Goal: Task Accomplishment & Management: Manage account settings

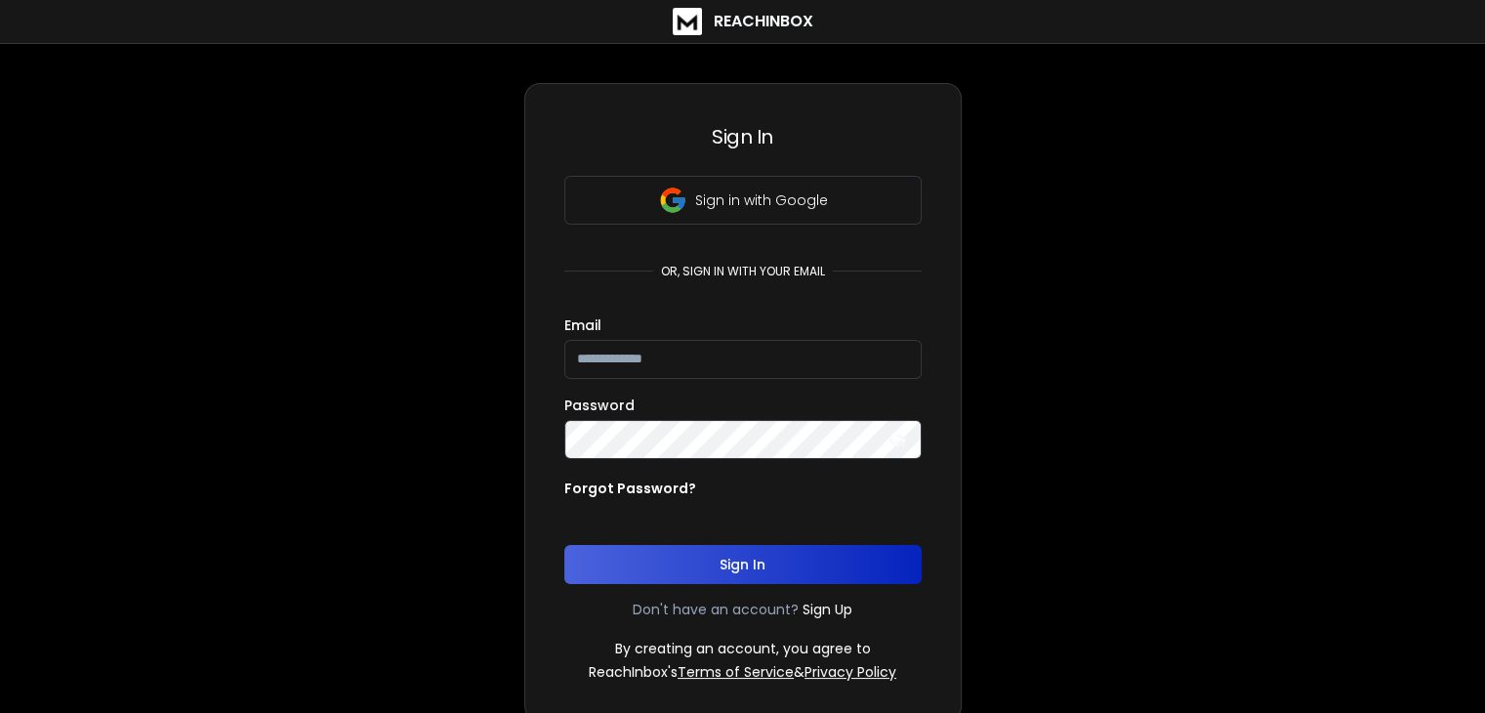
click at [771, 328] on div "Email" at bounding box center [742, 325] width 357 height 14
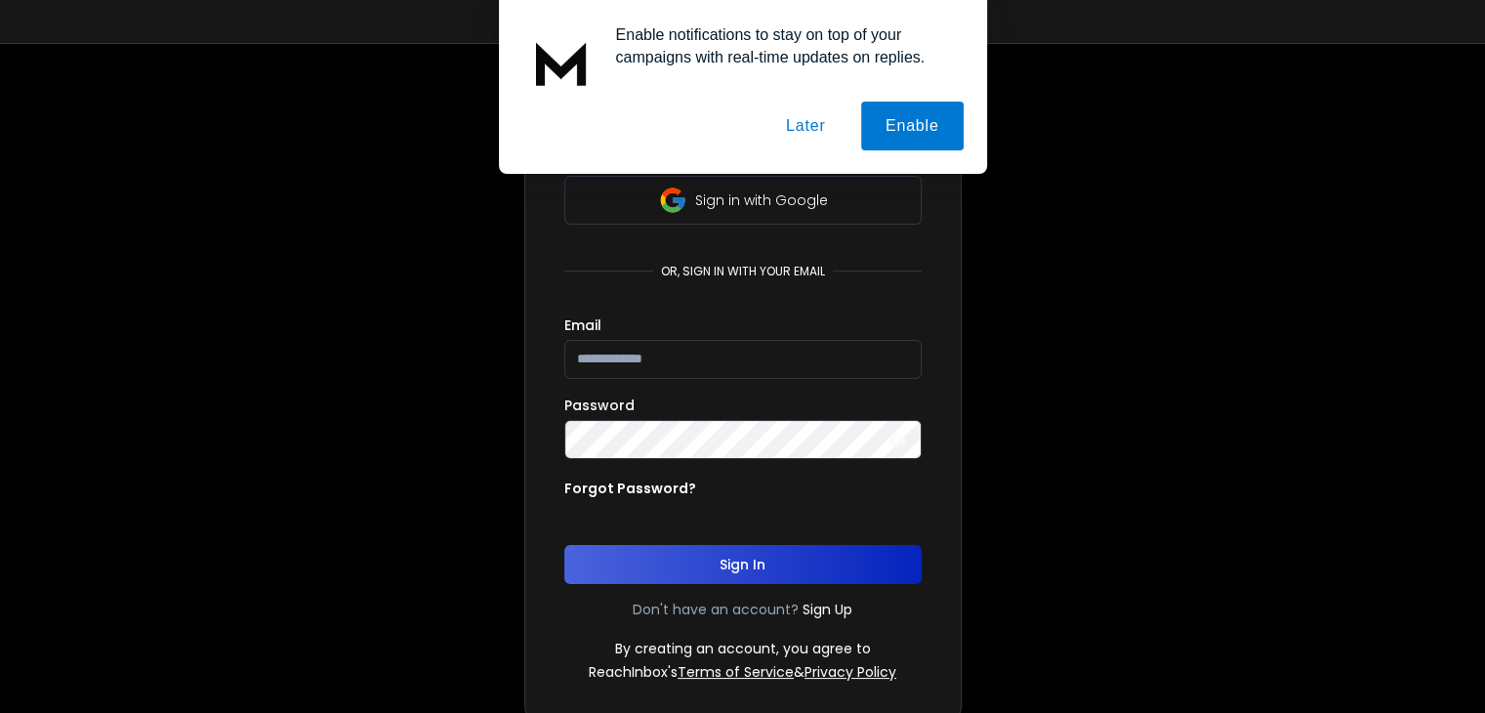
click at [759, 369] on input "email" at bounding box center [742, 359] width 357 height 39
type input "**********"
click at [564, 545] on button "Sign In" at bounding box center [742, 564] width 357 height 39
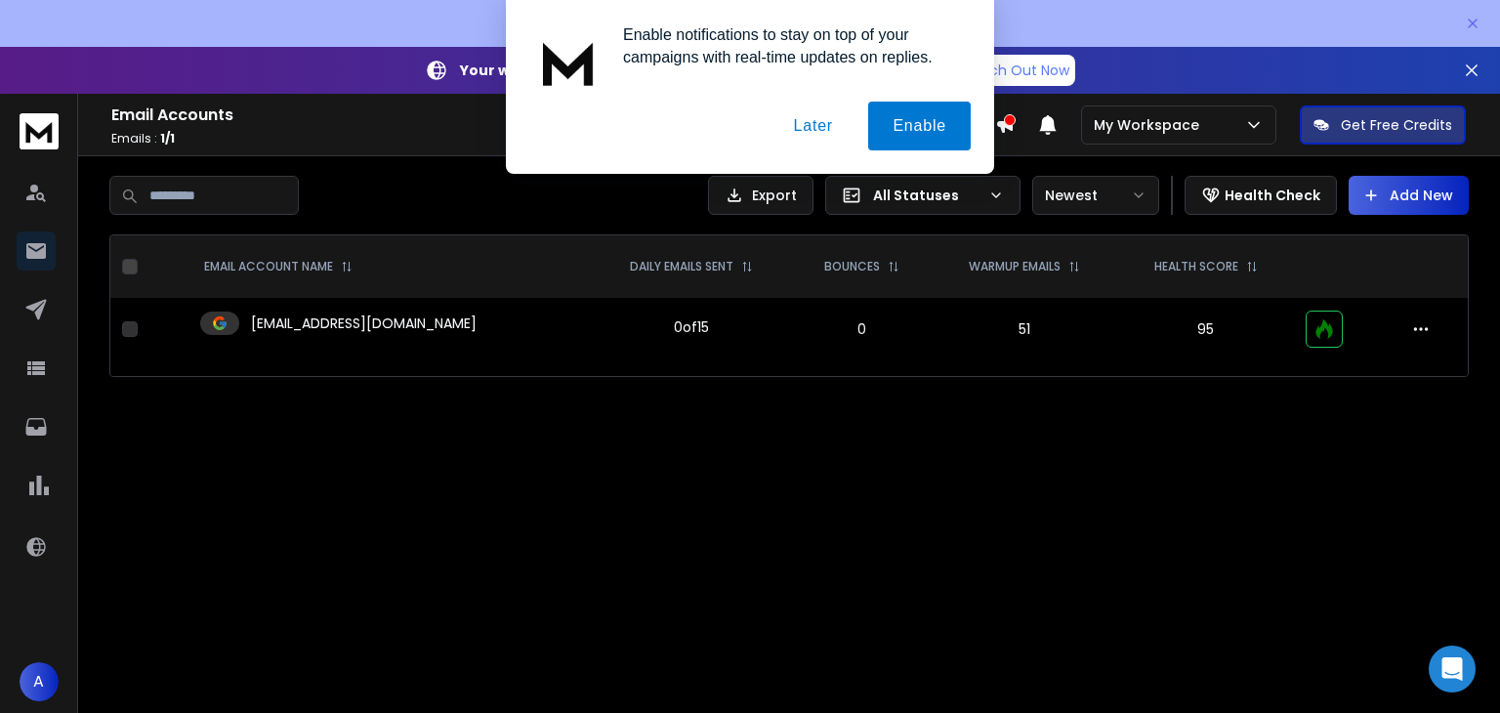
click at [1147, 134] on div "Enable notifications to stay on top of your campaigns with real-time updates on…" at bounding box center [750, 87] width 1500 height 174
click at [832, 124] on button "Later" at bounding box center [812, 126] width 88 height 49
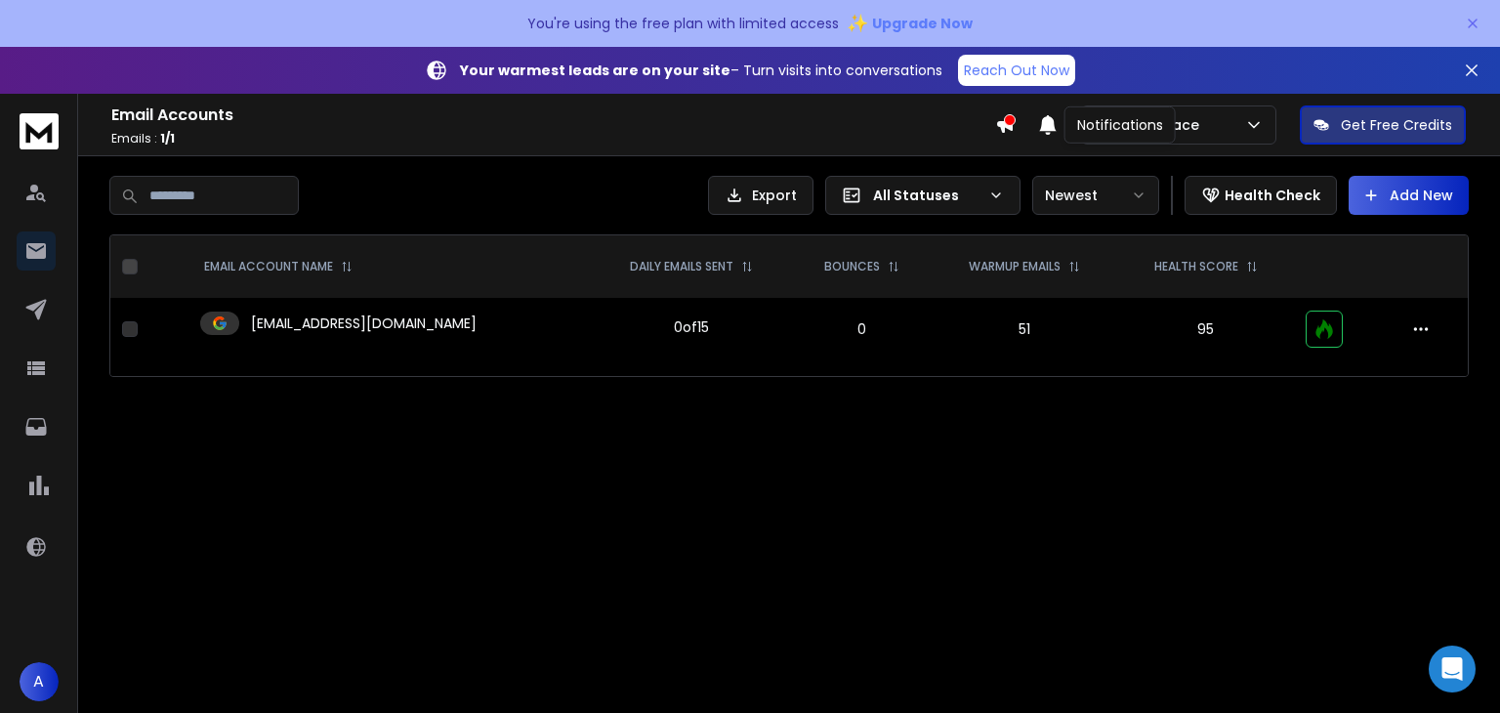
click at [1140, 130] on div "Notifications" at bounding box center [1119, 124] width 111 height 37
click at [1182, 122] on p "My Workspace" at bounding box center [1149, 125] width 113 height 20
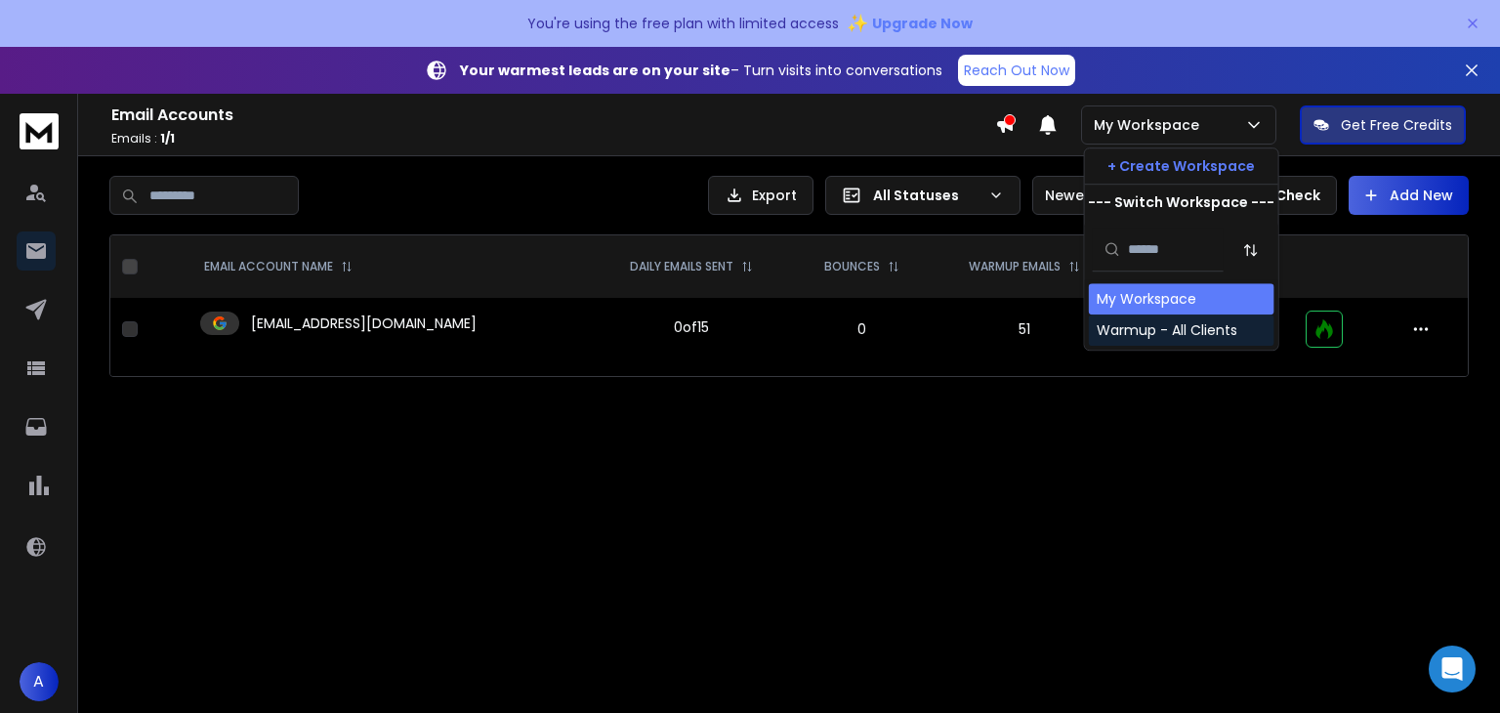
click at [1154, 349] on div "My Workspace Warmup - All Clients" at bounding box center [1181, 314] width 193 height 70
click at [1155, 345] on div "Warmup - All Clients" at bounding box center [1182, 329] width 186 height 31
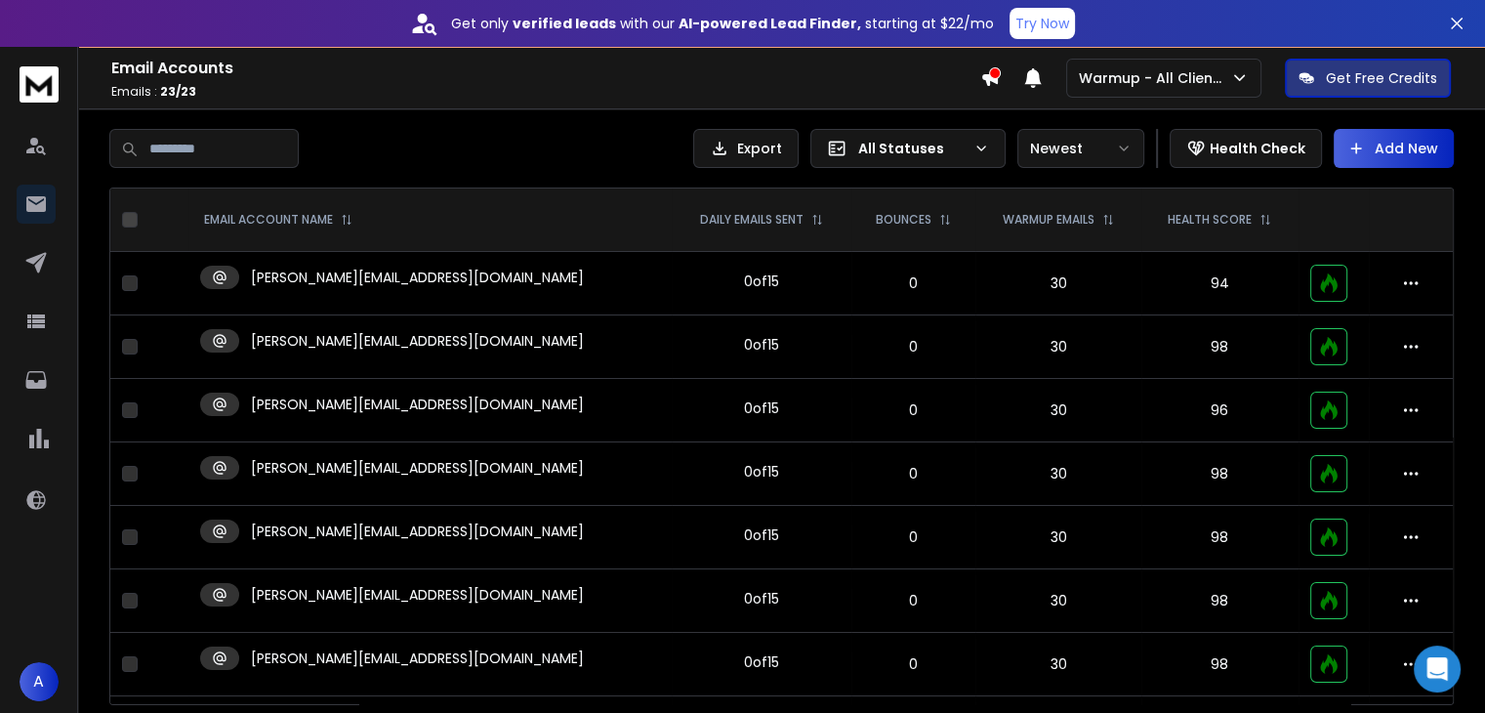
click at [1386, 161] on button "Add New" at bounding box center [1394, 148] width 120 height 39
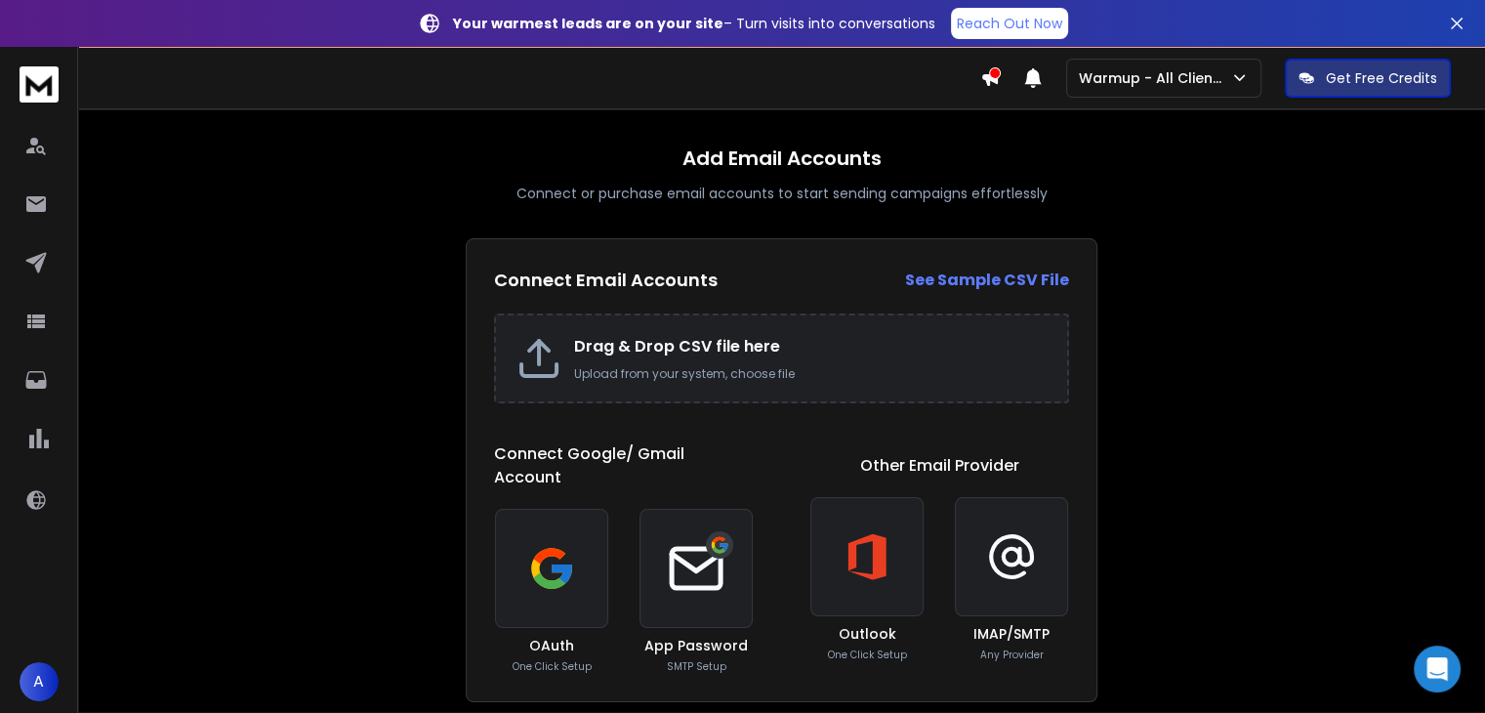
click at [864, 562] on icon at bounding box center [866, 556] width 38 height 46
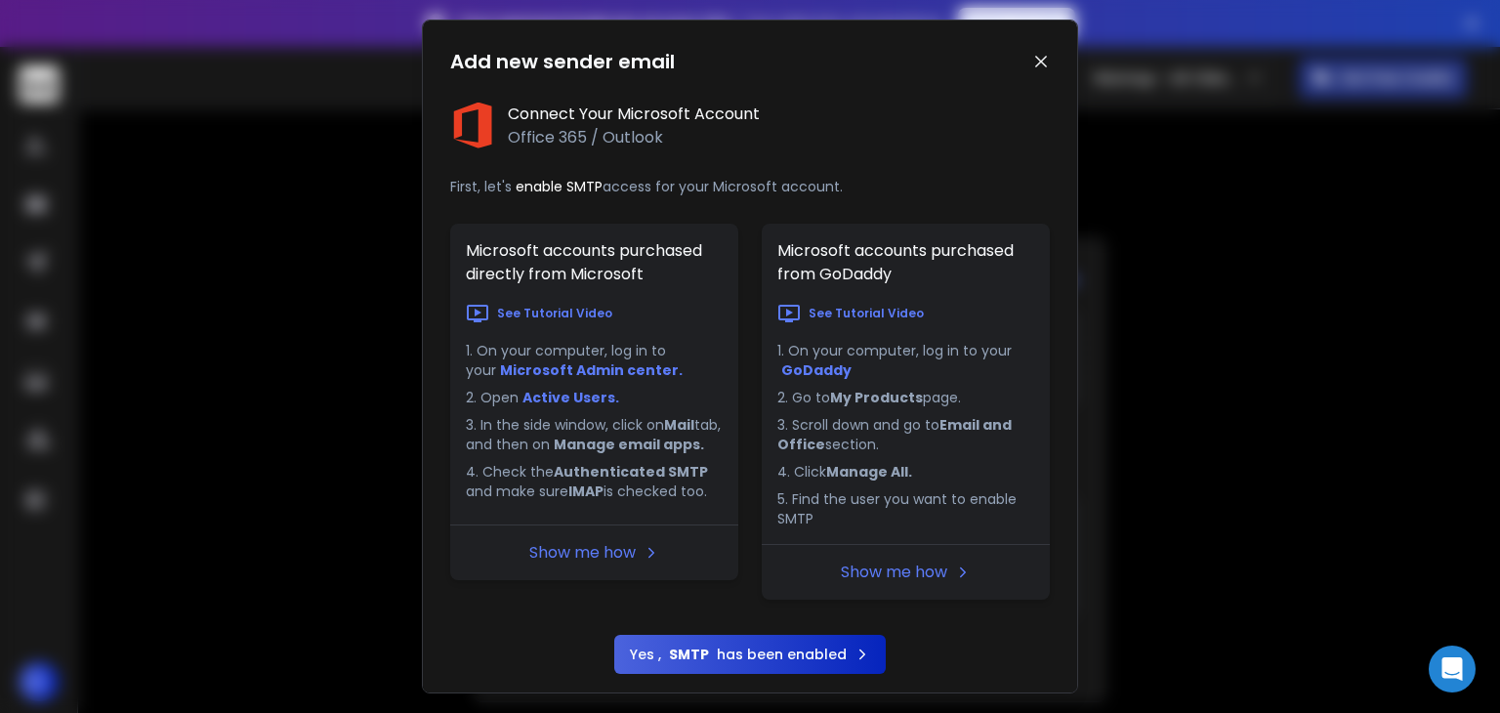
click at [738, 663] on button "Yes , SMTP has been enabled" at bounding box center [749, 654] width 271 height 39
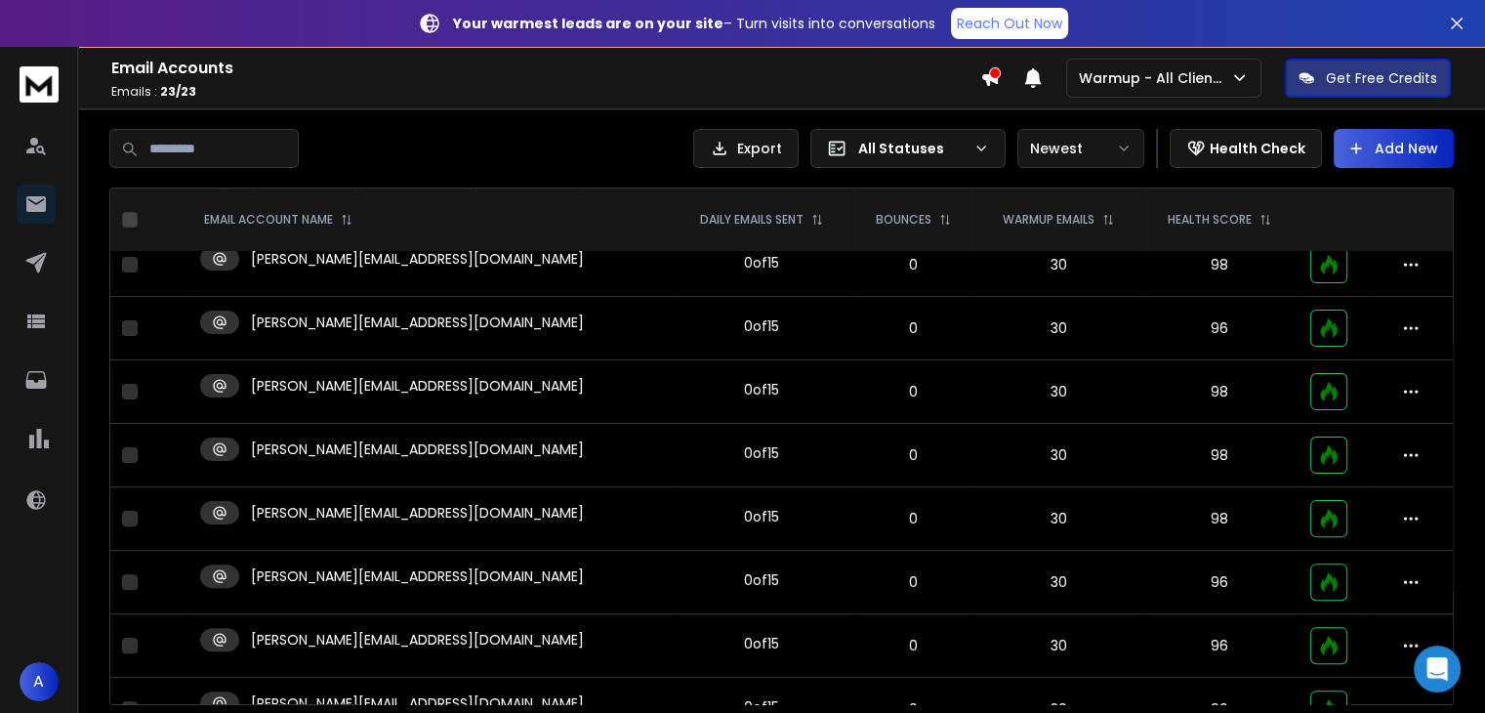
scroll to position [1017, 0]
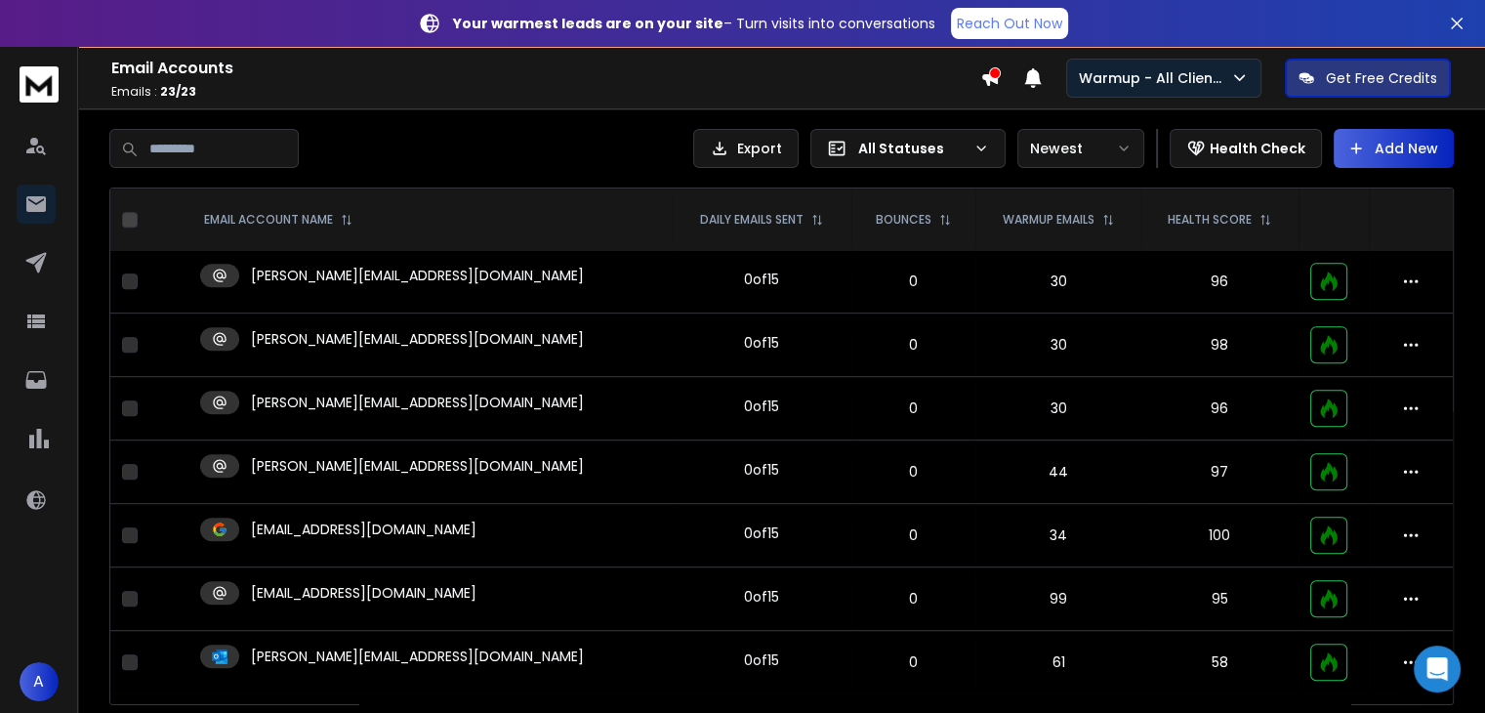
click at [1129, 80] on p "Warmup - All Clients" at bounding box center [1154, 78] width 151 height 20
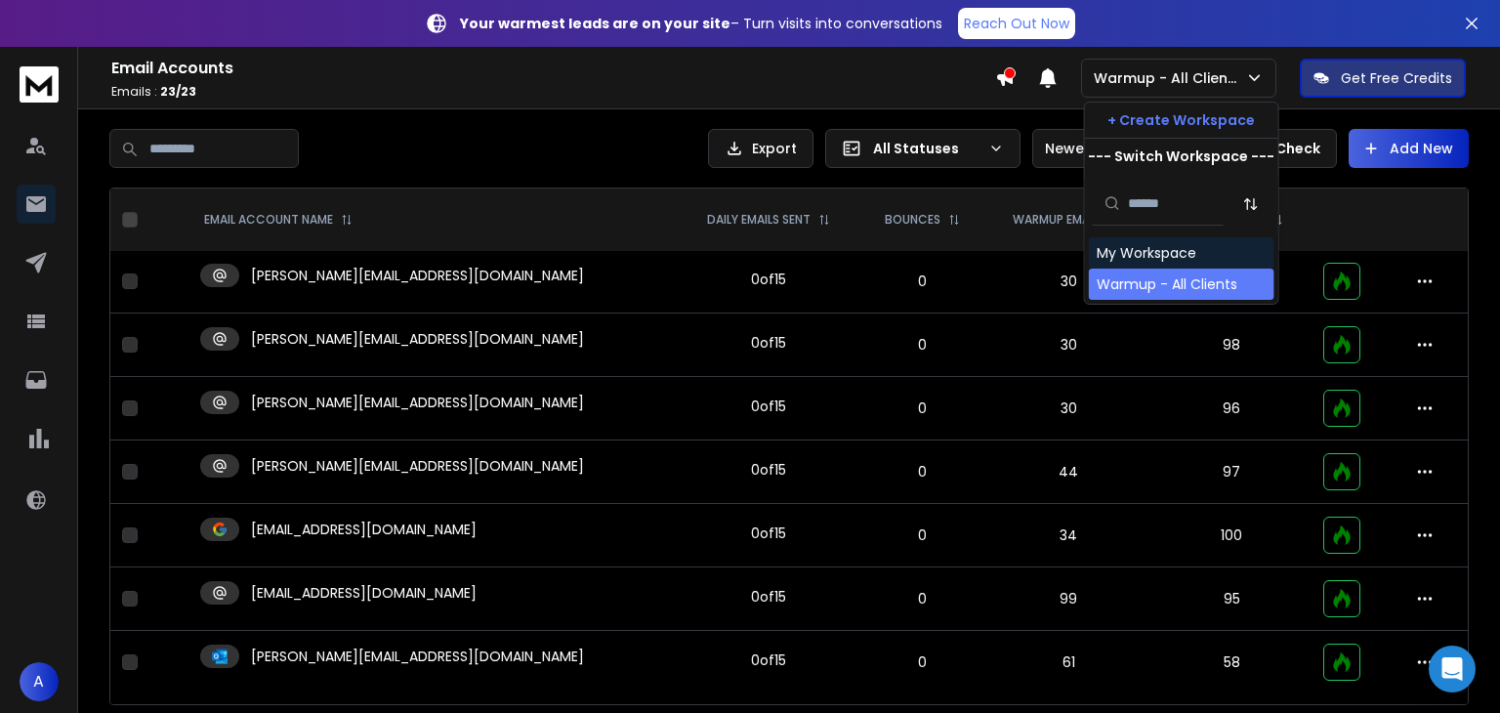
click at [1120, 255] on div "My Workspace" at bounding box center [1146, 253] width 100 height 20
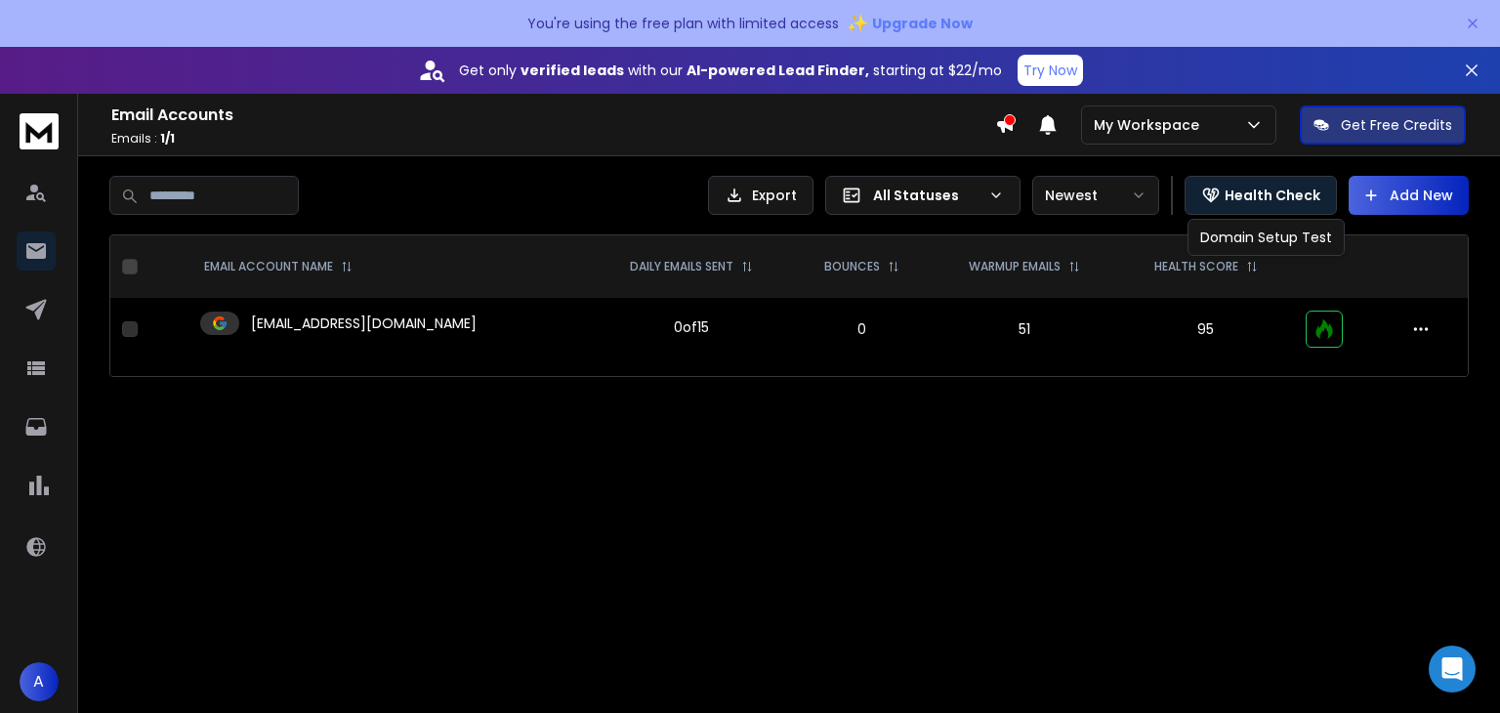
click at [1256, 205] on button "Health Check" at bounding box center [1260, 195] width 152 height 39
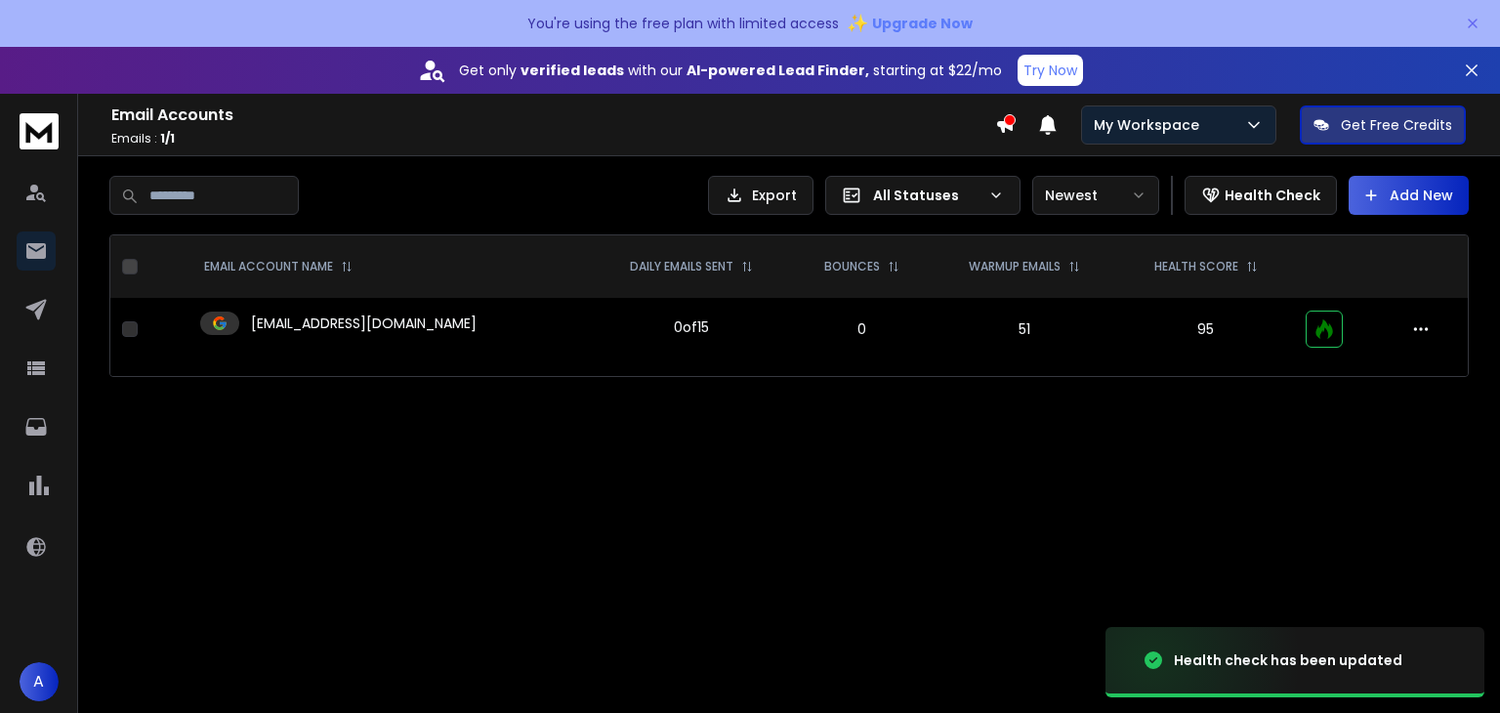
click at [1189, 131] on p "My Workspace" at bounding box center [1149, 125] width 113 height 20
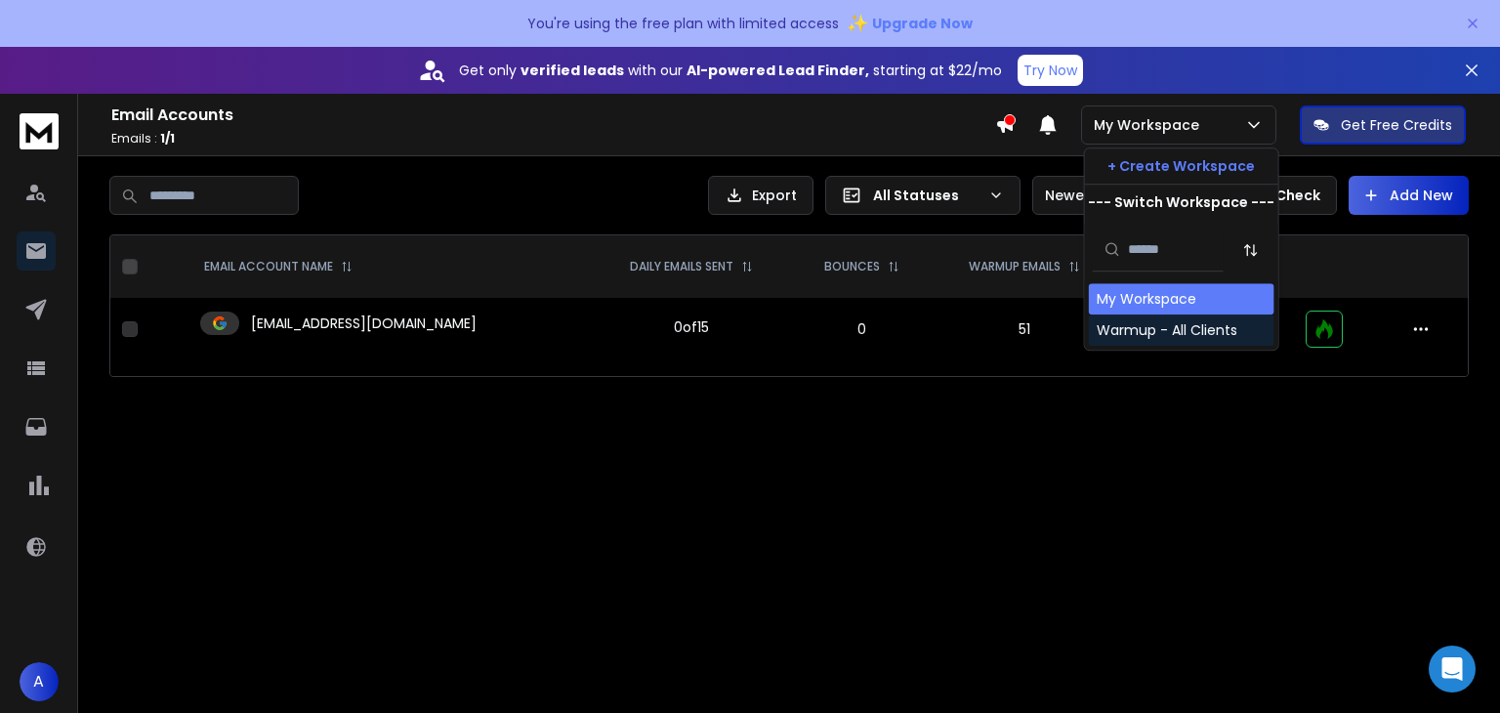
click at [1151, 345] on div "Warmup - All Clients" at bounding box center [1182, 329] width 186 height 31
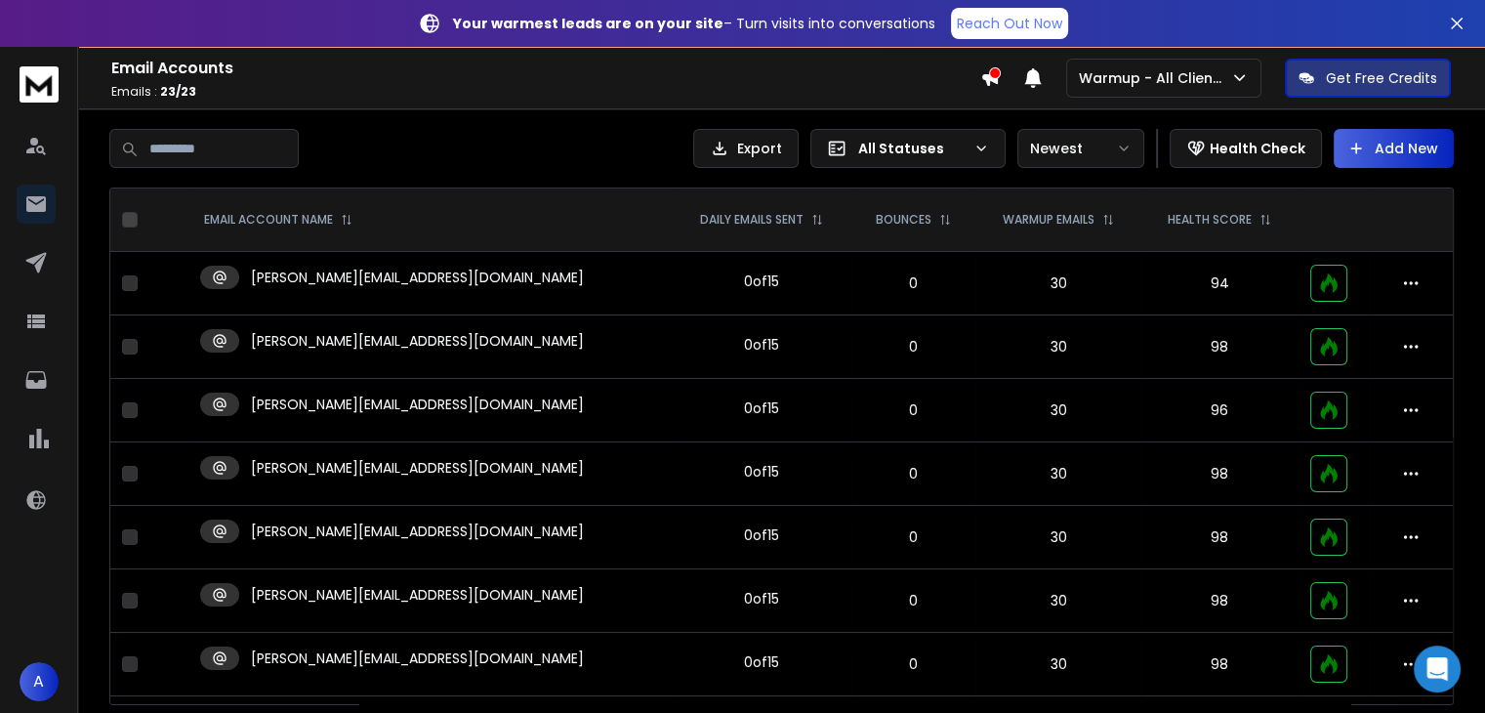
click at [1394, 145] on button "Add New" at bounding box center [1394, 148] width 120 height 39
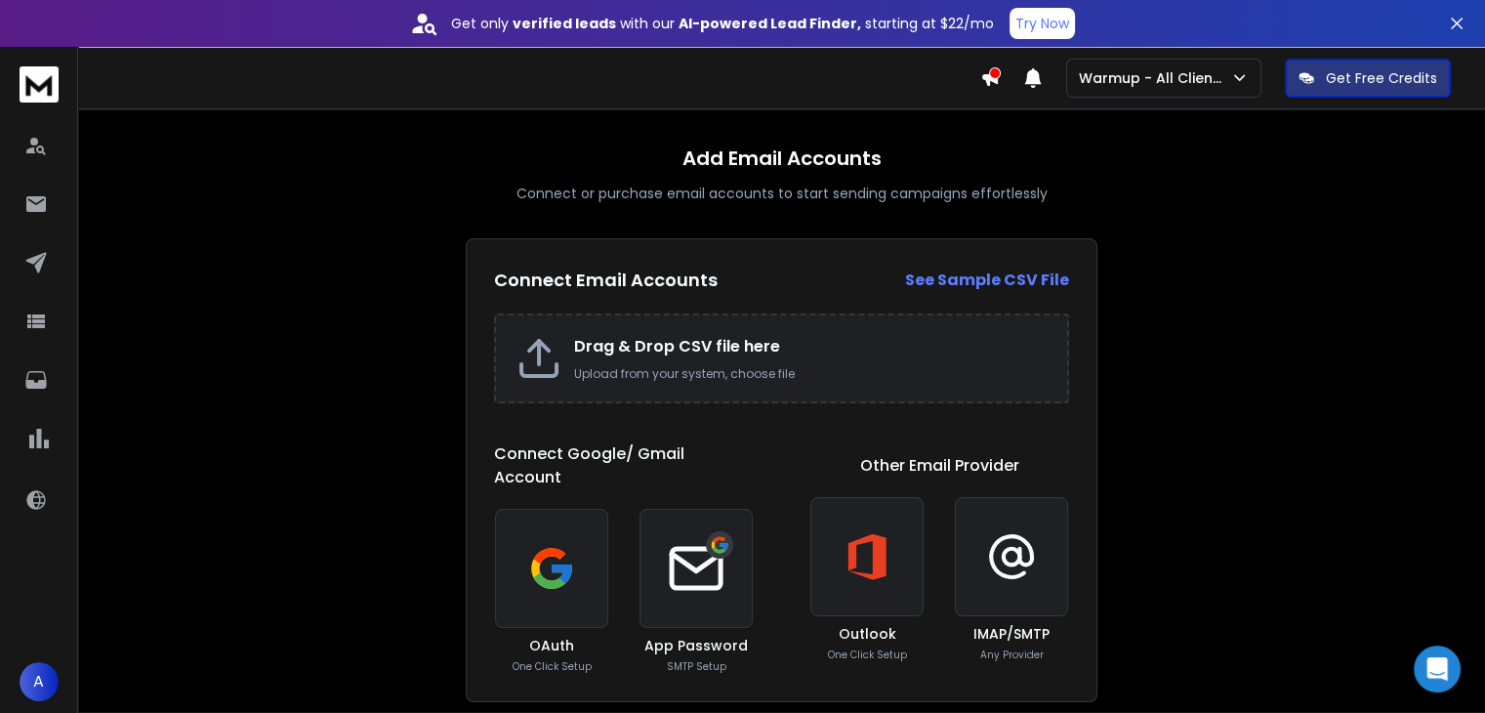
click at [891, 540] on div at bounding box center [866, 556] width 113 height 119
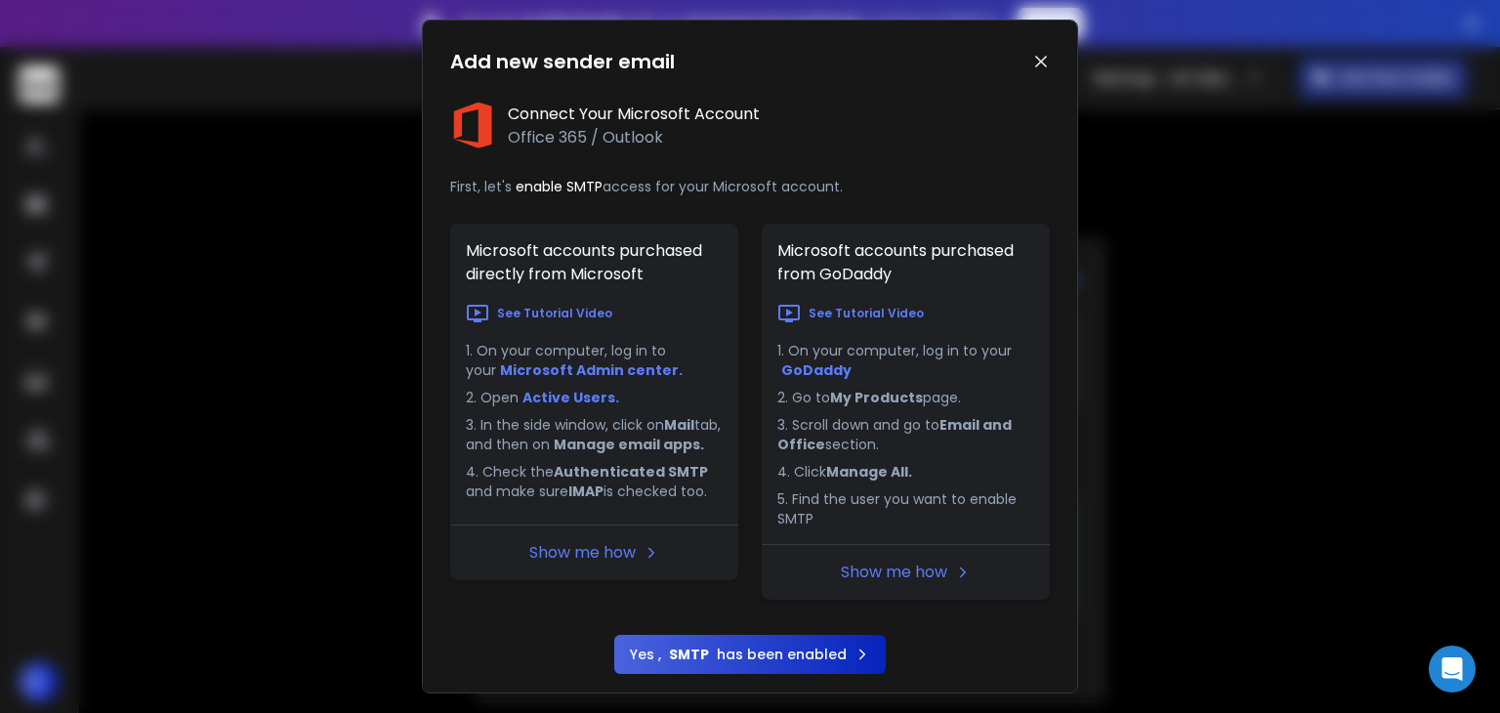
click at [714, 656] on button "Yes , SMTP has been enabled" at bounding box center [749, 654] width 271 height 39
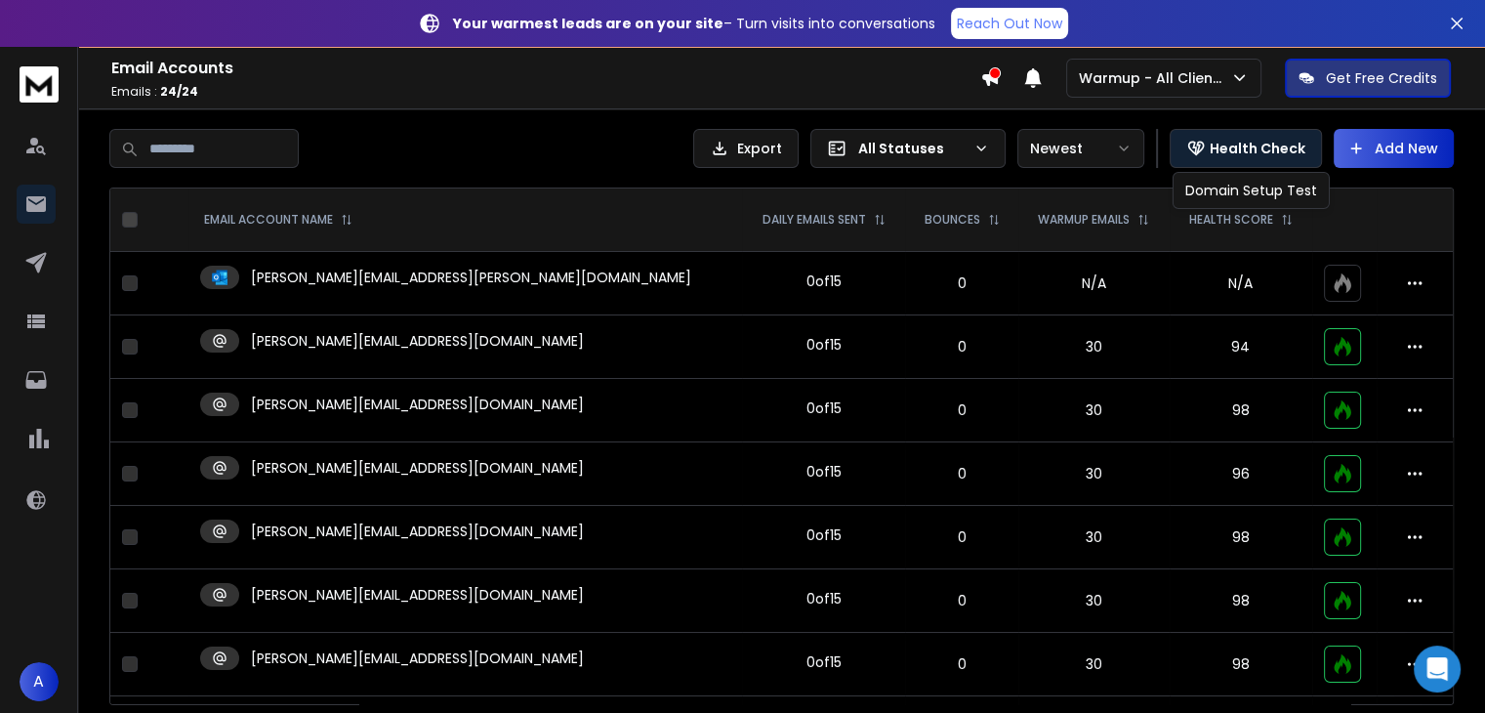
click at [1261, 131] on button "Health Check" at bounding box center [1246, 148] width 152 height 39
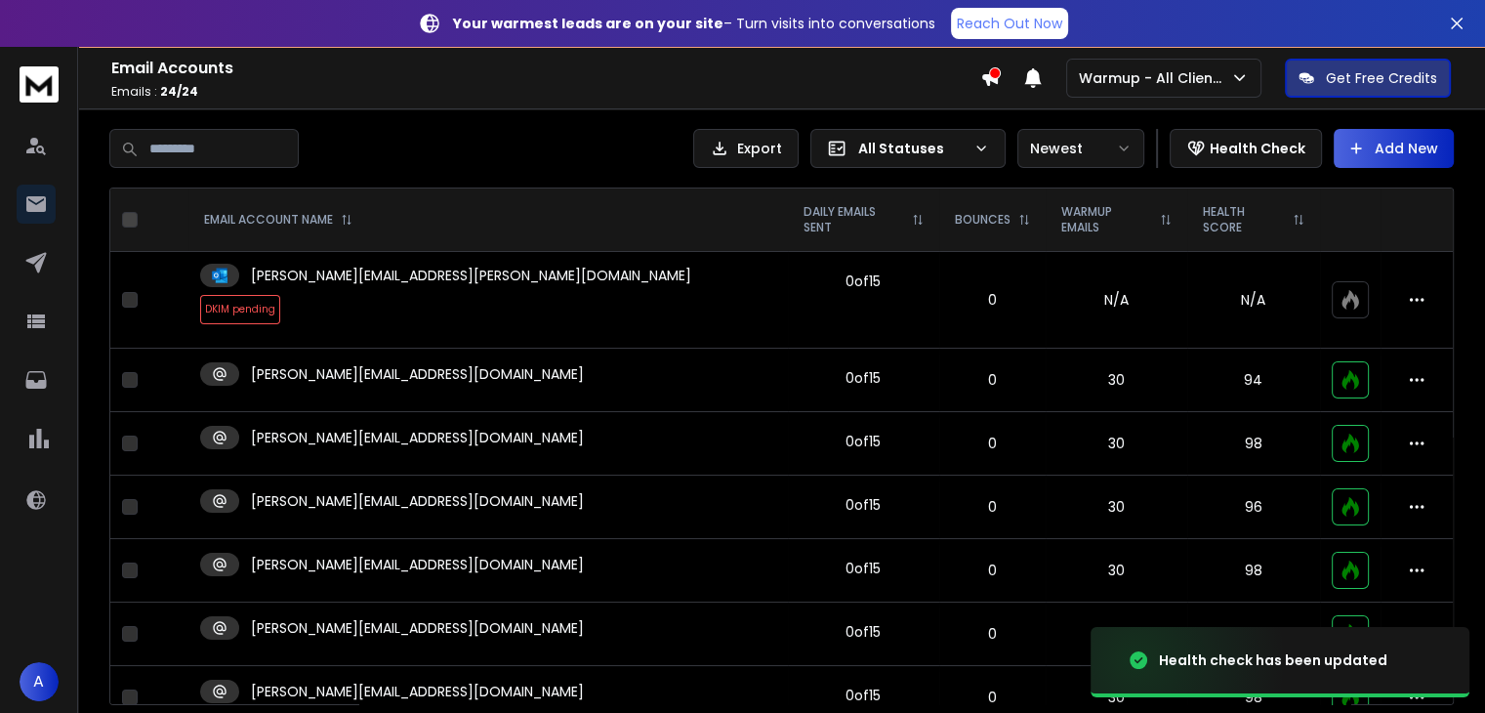
click at [951, 290] on p "0" at bounding box center [992, 300] width 83 height 20
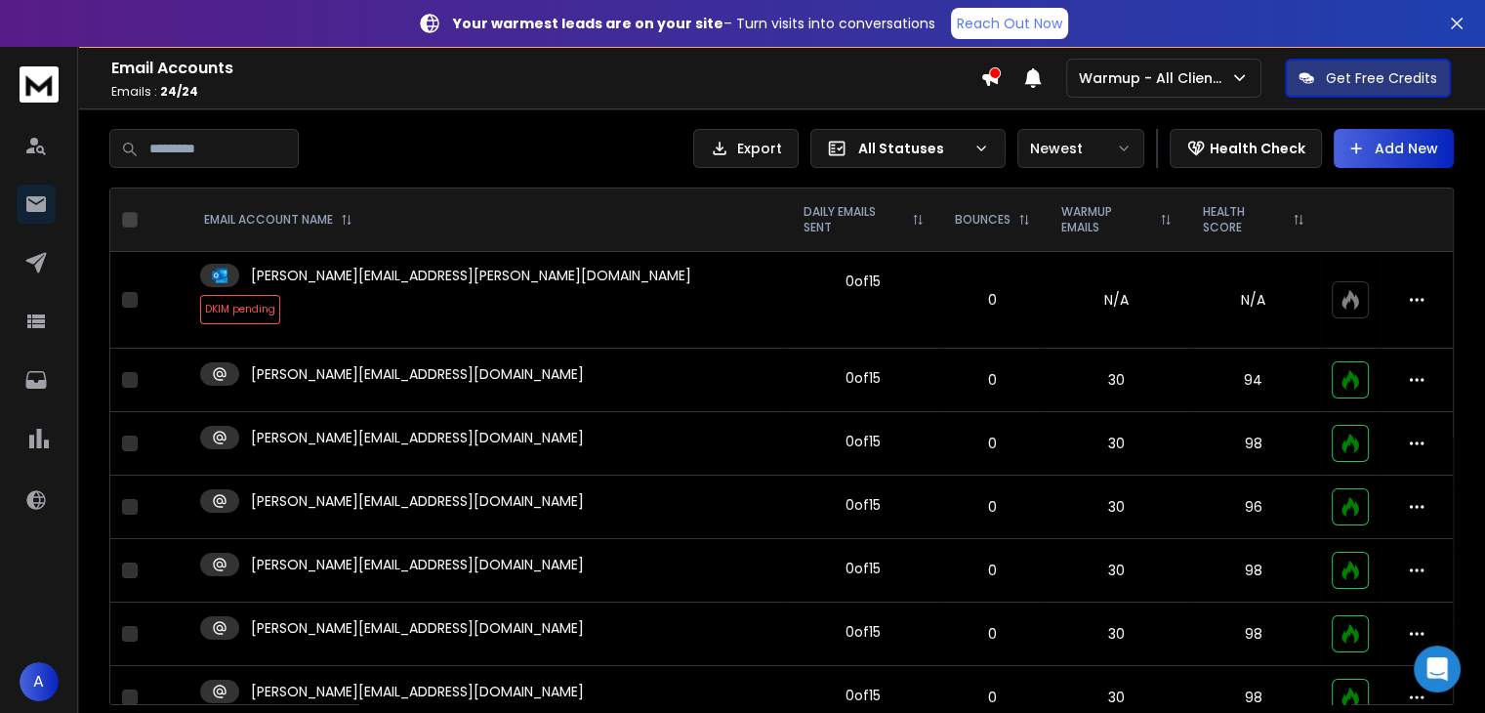
click at [1376, 144] on button "Add New" at bounding box center [1394, 148] width 120 height 39
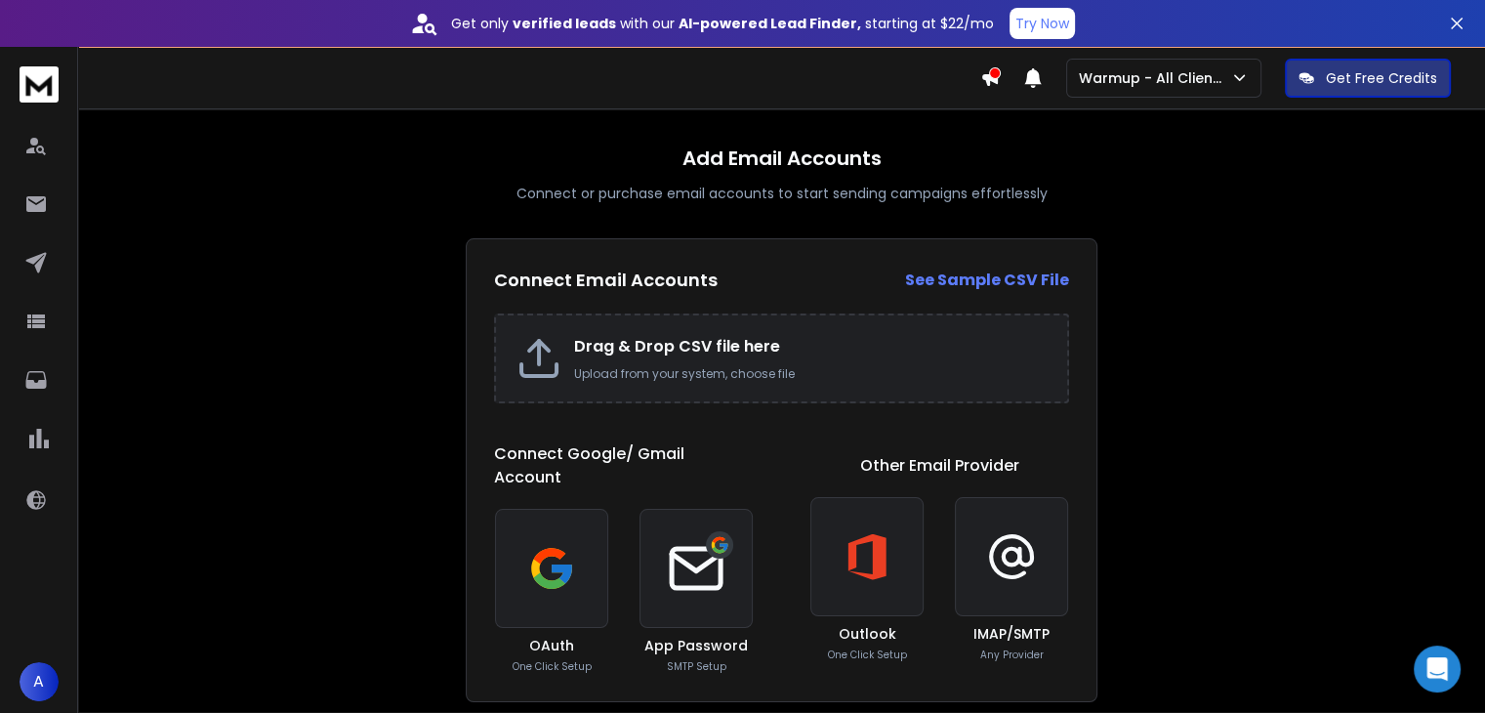
click at [839, 547] on div at bounding box center [866, 556] width 113 height 119
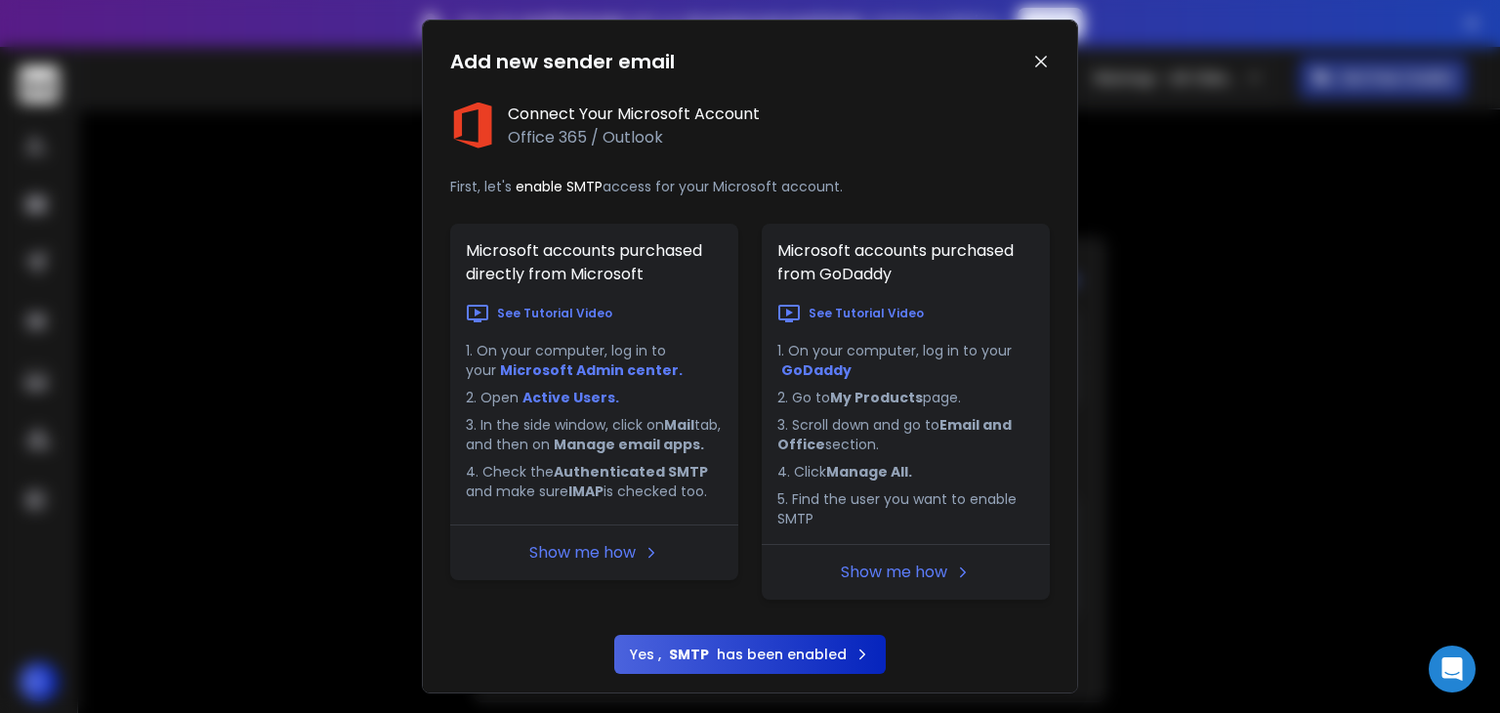
scroll to position [8, 0]
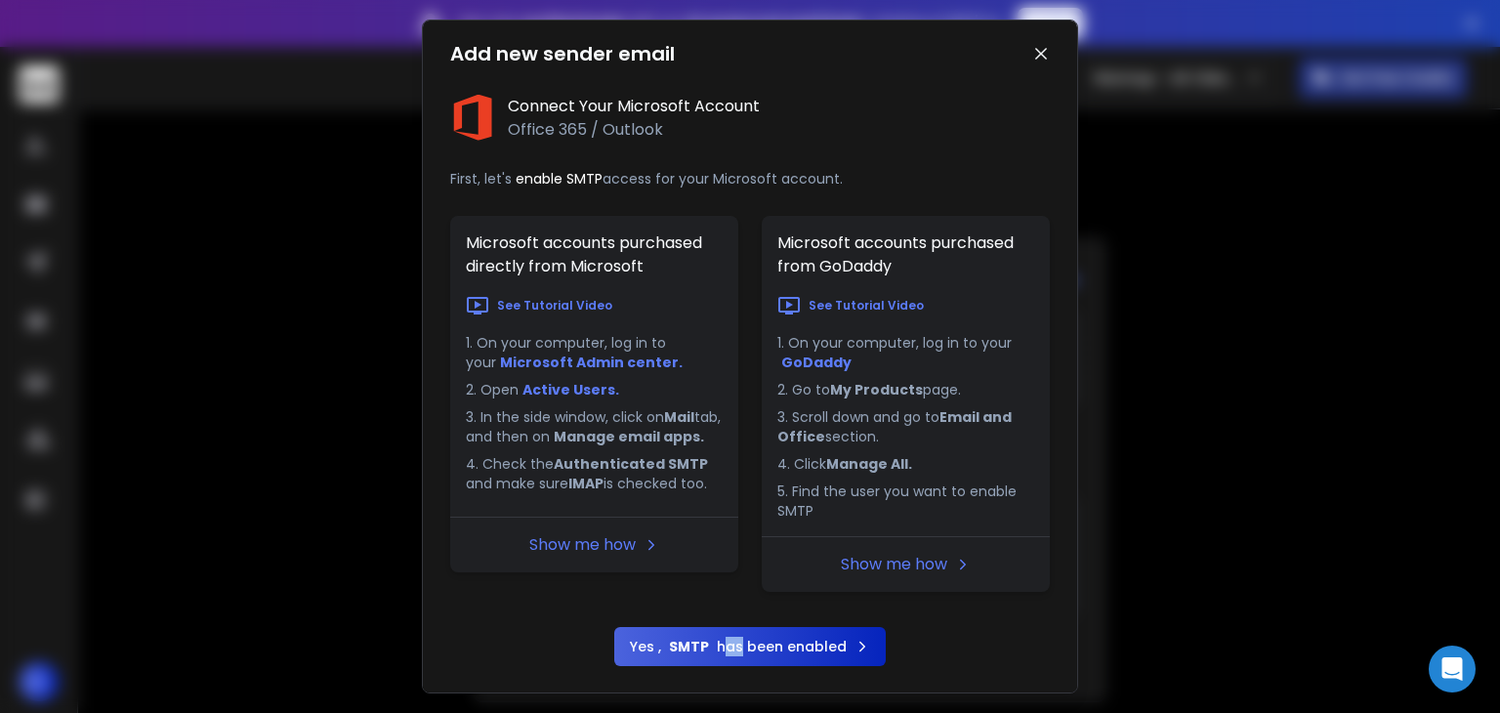
drag, startPoint x: 717, startPoint y: 691, endPoint x: 736, endPoint y: 669, distance: 29.8
click at [736, 669] on div "Add new sender email Connect Your Microsoft Account Office 365 / Outlook First,…" at bounding box center [750, 357] width 656 height 674
click at [747, 655] on button "Yes , SMTP has been enabled" at bounding box center [749, 646] width 271 height 39
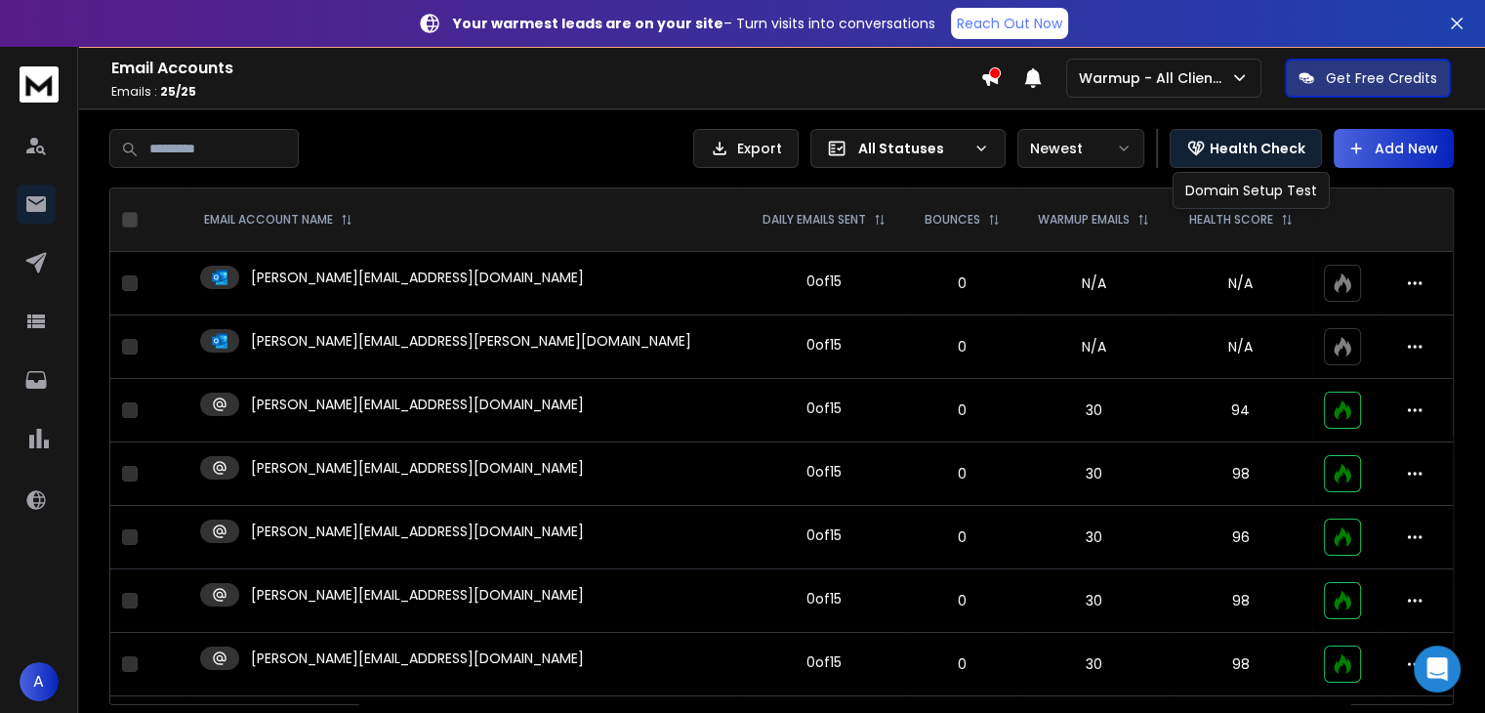
click at [1269, 153] on p "Health Check" at bounding box center [1258, 149] width 96 height 20
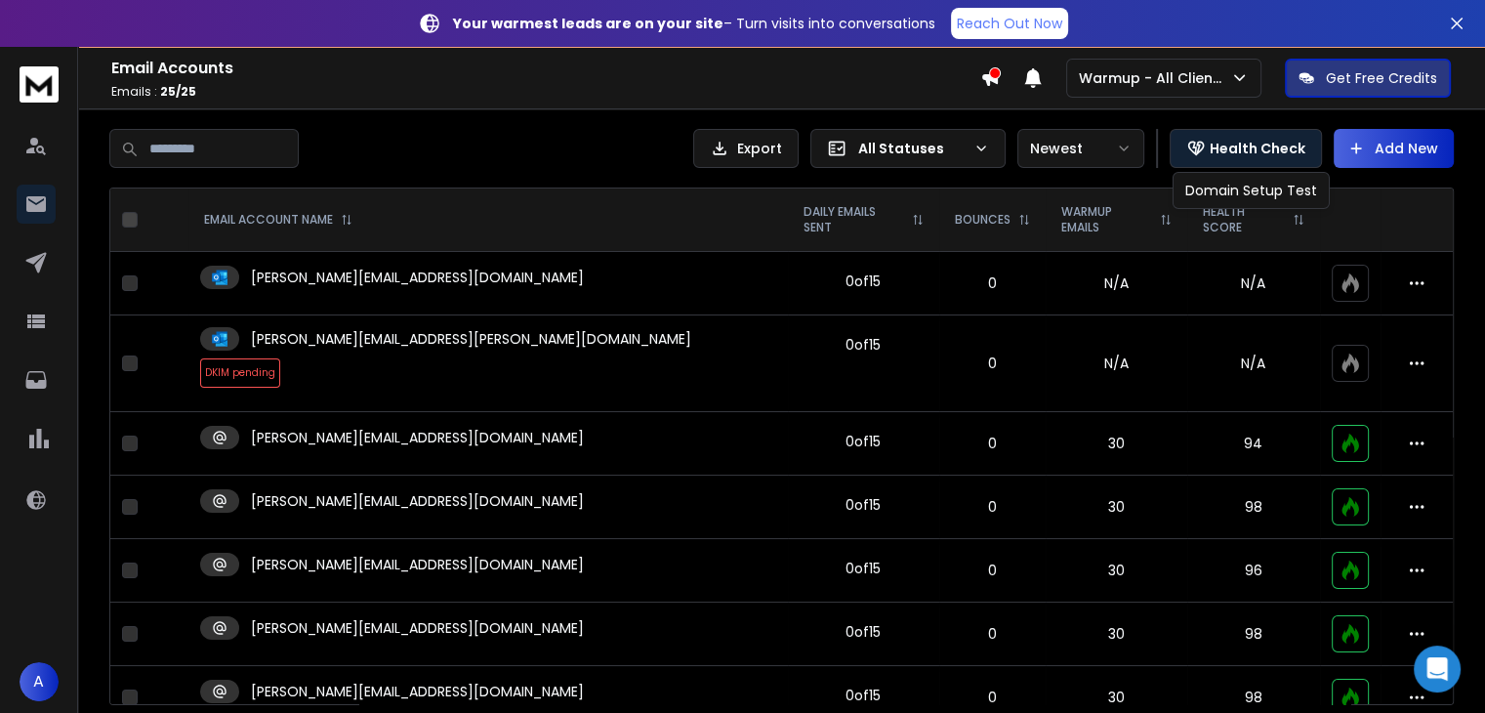
click at [1264, 131] on button "Health Check" at bounding box center [1246, 148] width 152 height 39
click at [1396, 145] on button "Add New" at bounding box center [1394, 148] width 120 height 39
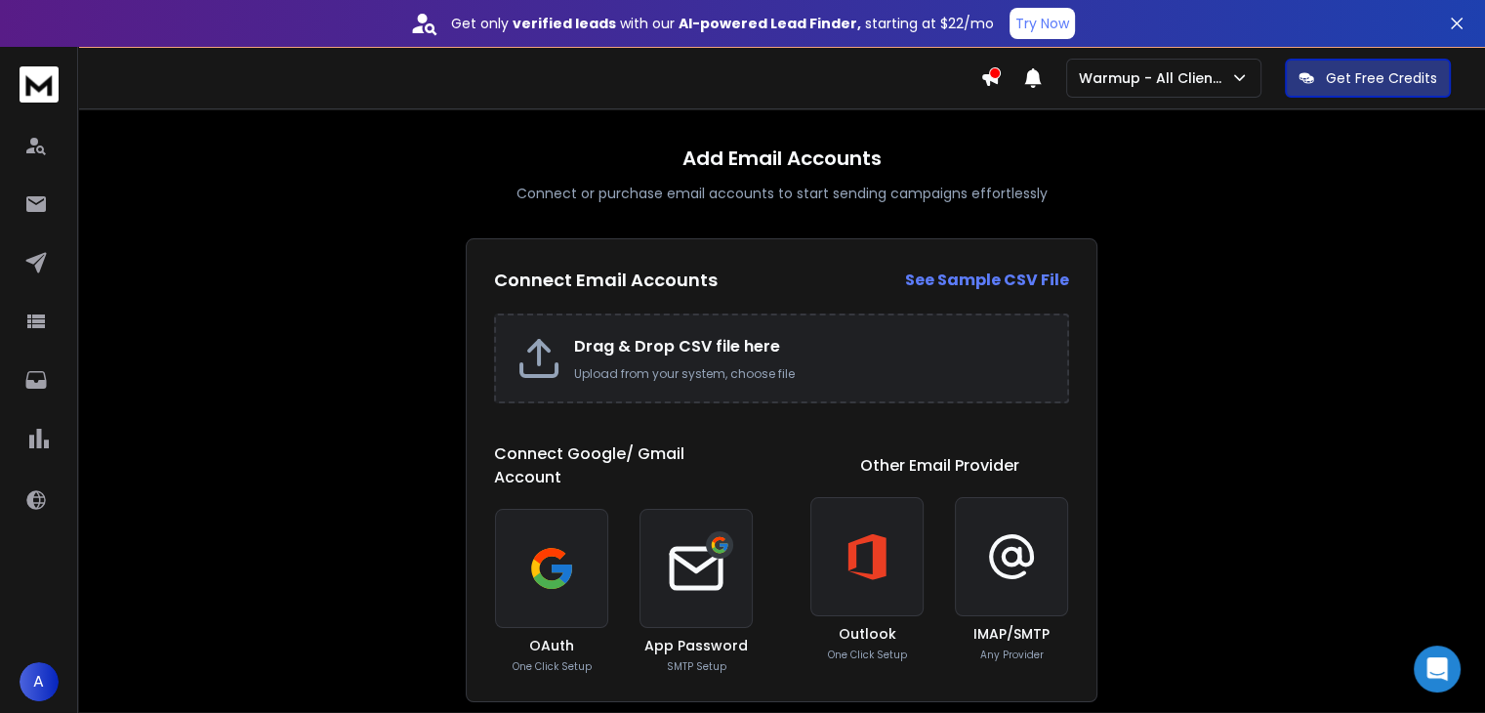
click at [883, 534] on icon at bounding box center [868, 557] width 46 height 46
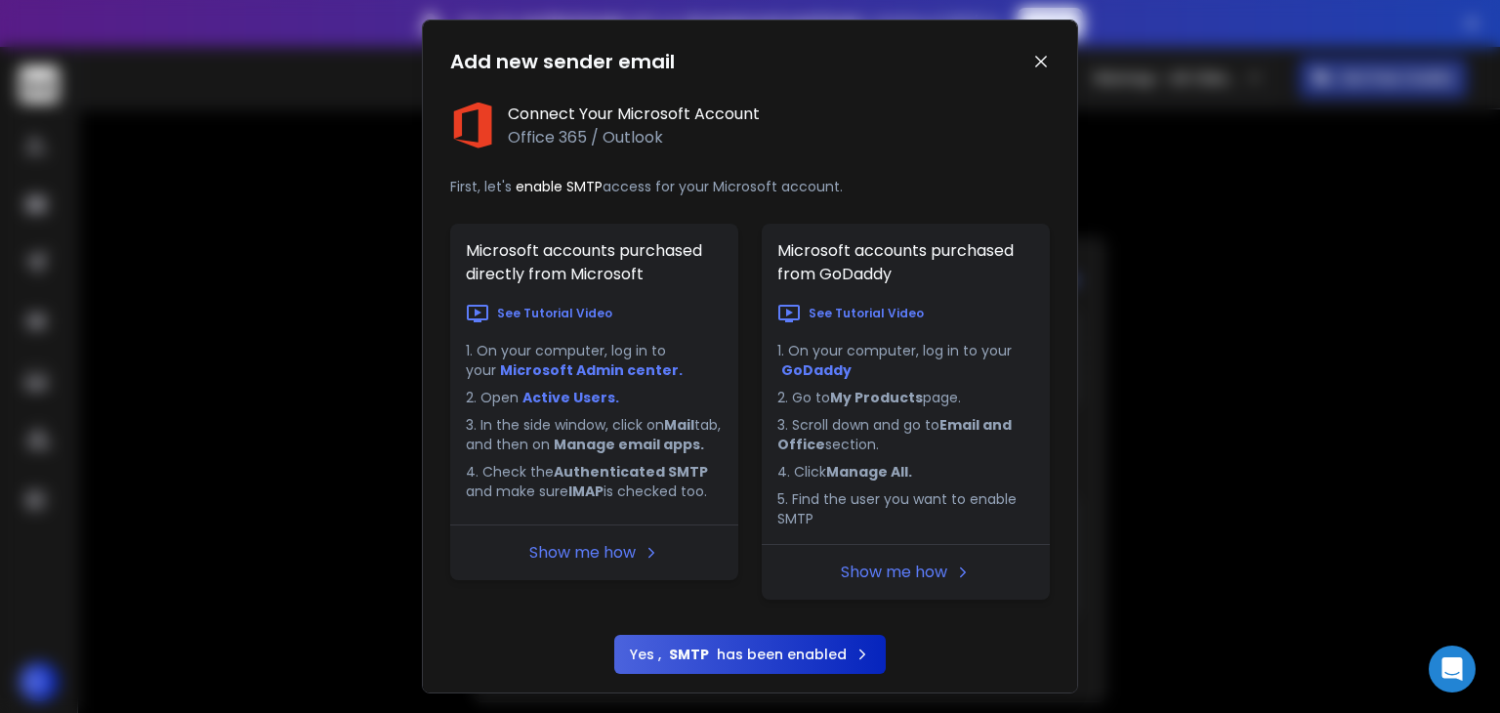
click at [713, 646] on button "Yes , SMTP has been enabled" at bounding box center [749, 654] width 271 height 39
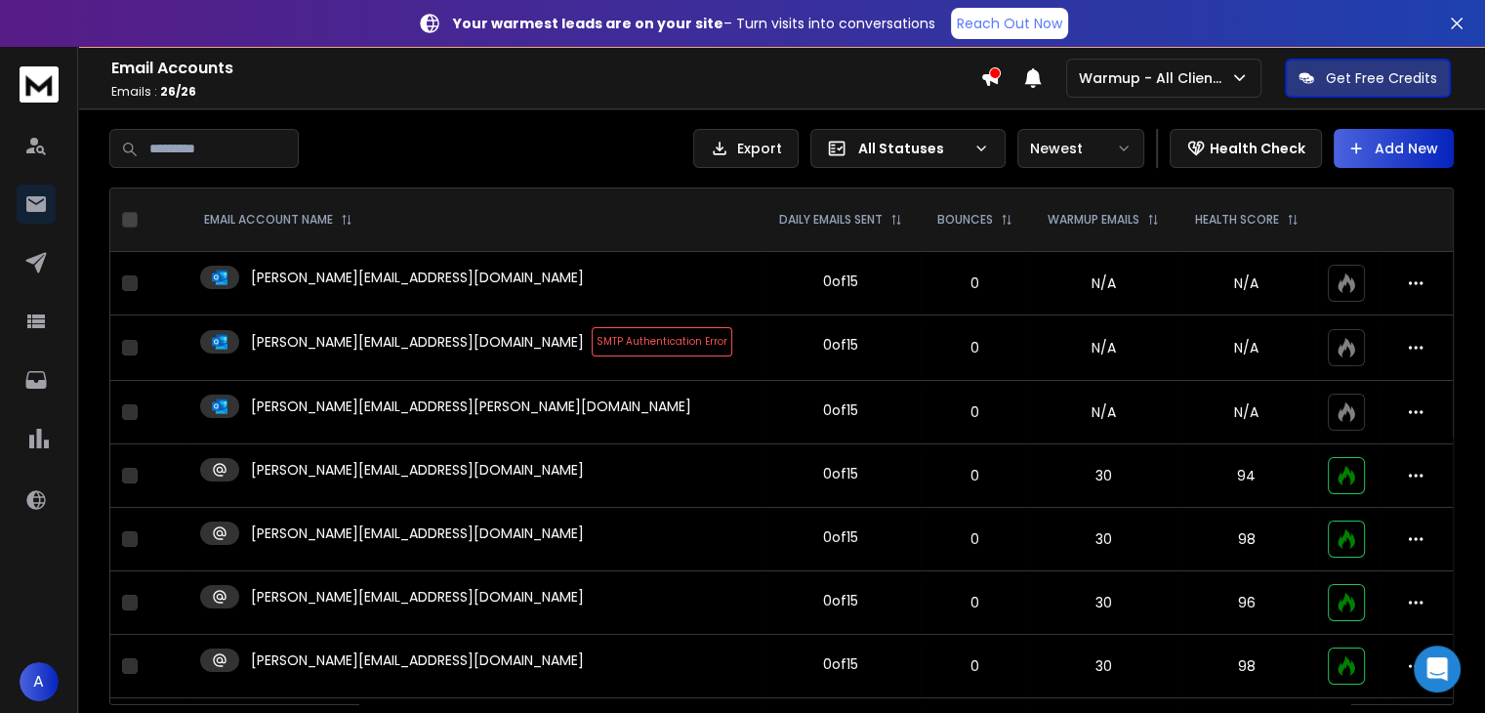
click at [658, 338] on td "m.schultz@stagsecurities.com SMTP Authentication Error" at bounding box center [474, 347] width 573 height 65
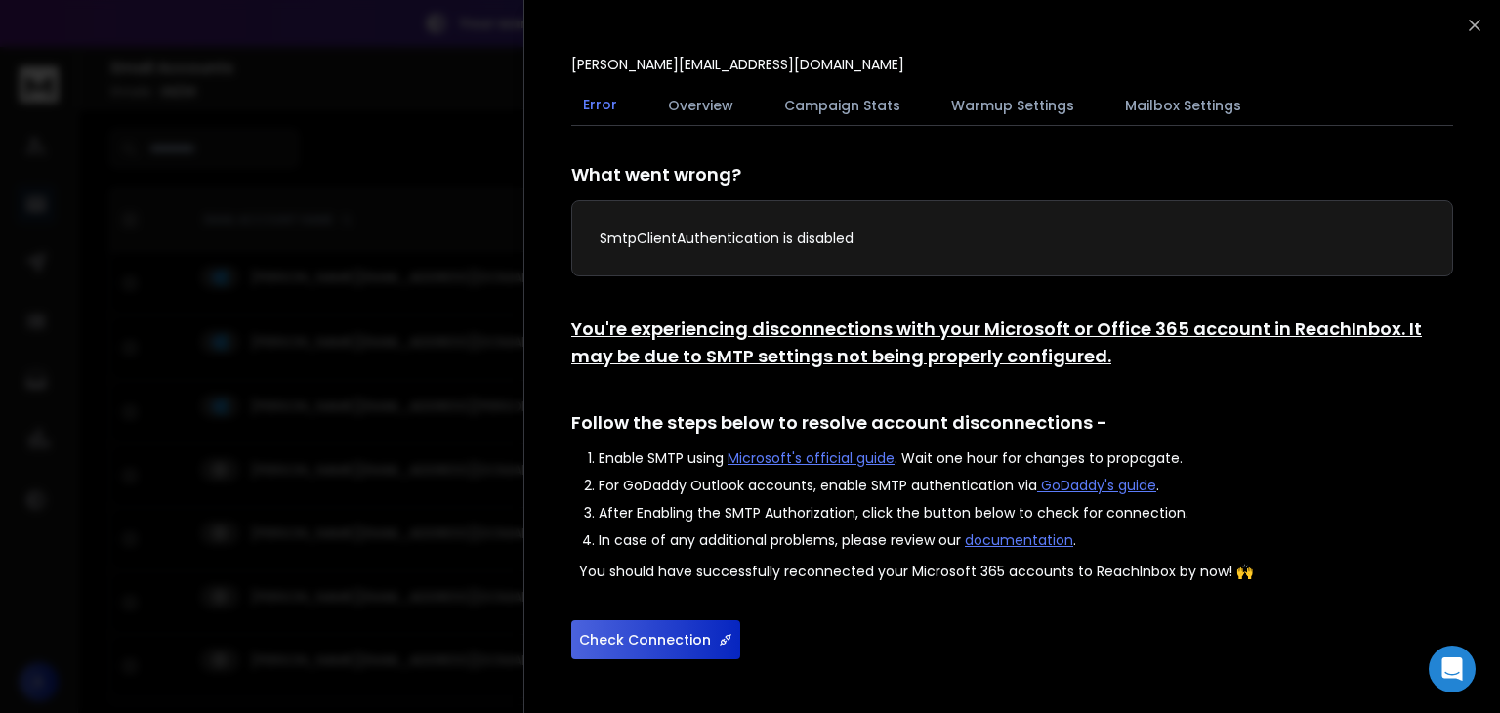
click at [685, 628] on button "Check Connection" at bounding box center [655, 639] width 169 height 39
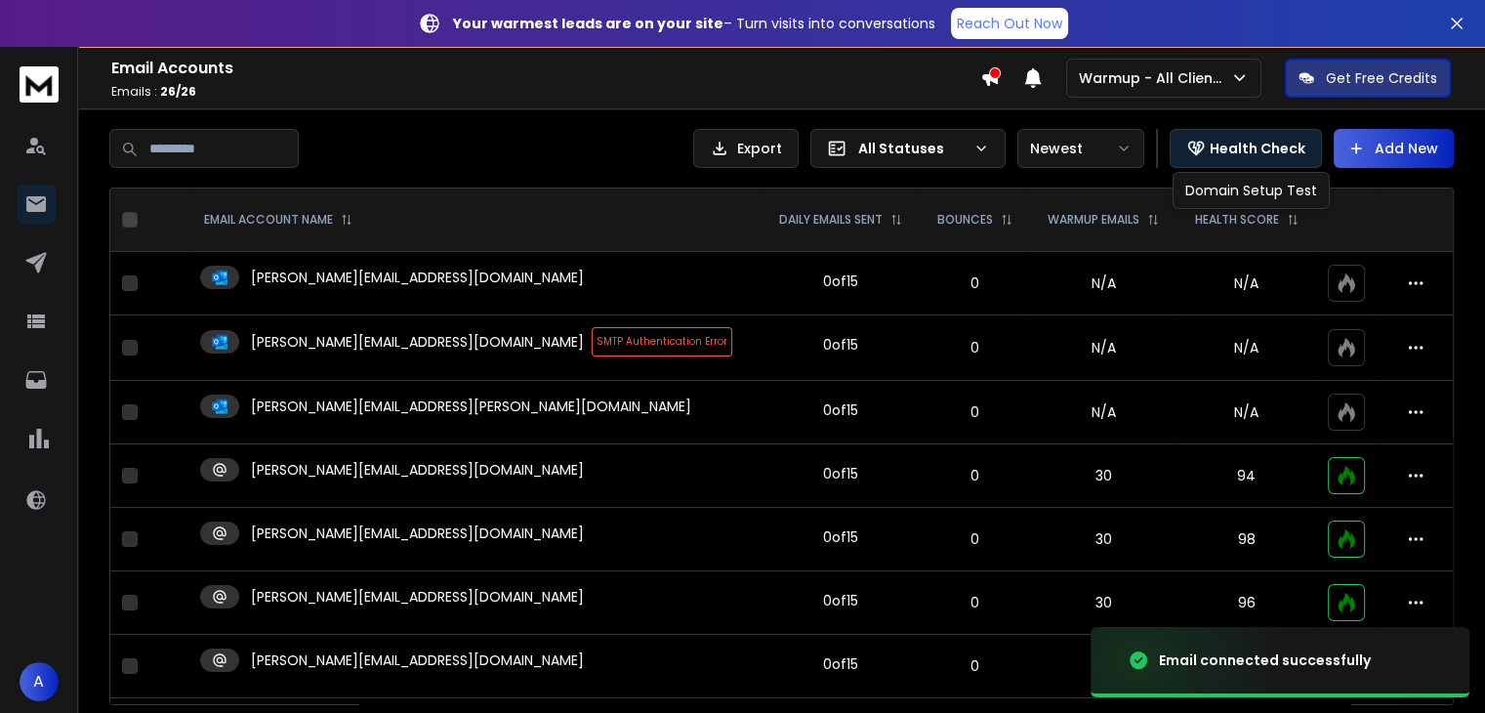
click at [1272, 145] on p "Health Check" at bounding box center [1258, 149] width 96 height 20
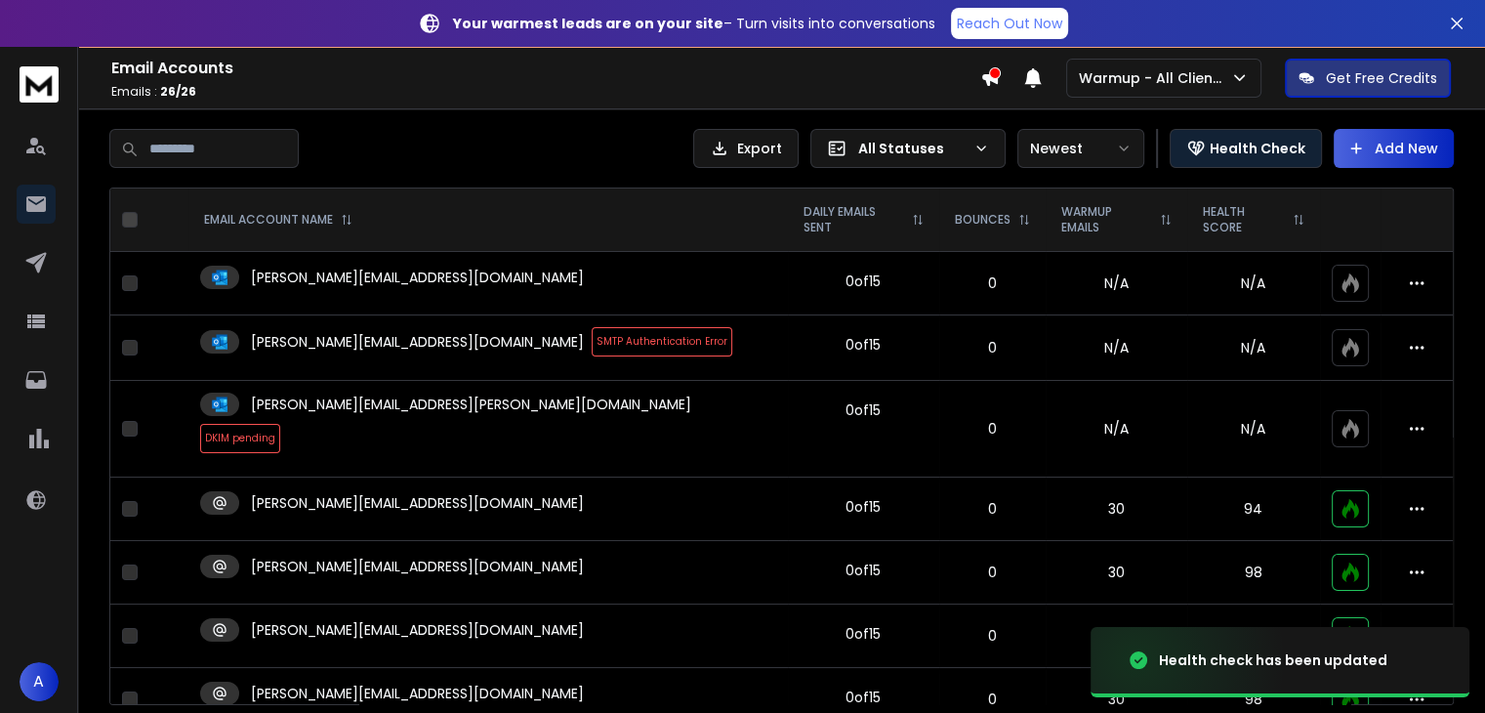
click at [592, 346] on span "SMTP Authentication Error" at bounding box center [662, 341] width 141 height 29
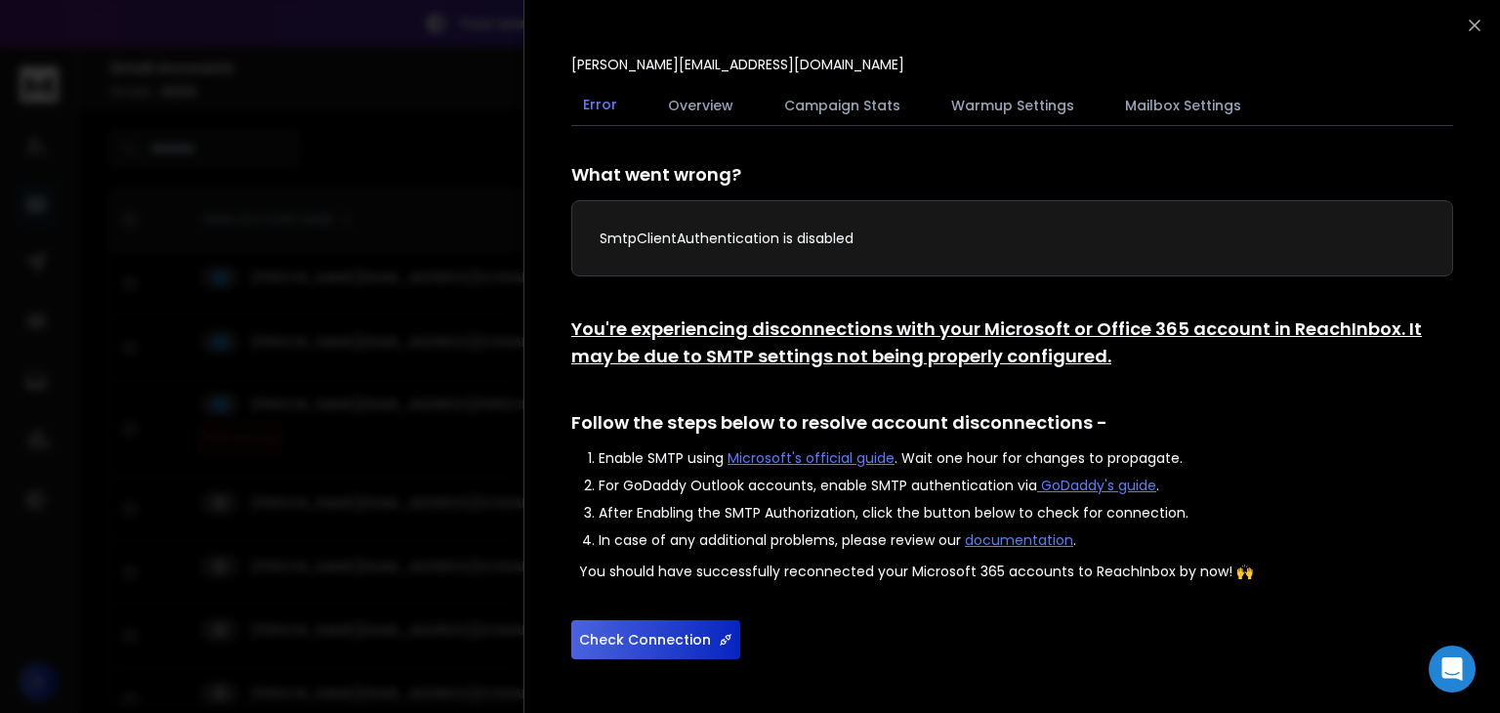
click at [647, 632] on button "Check Connection" at bounding box center [655, 639] width 169 height 39
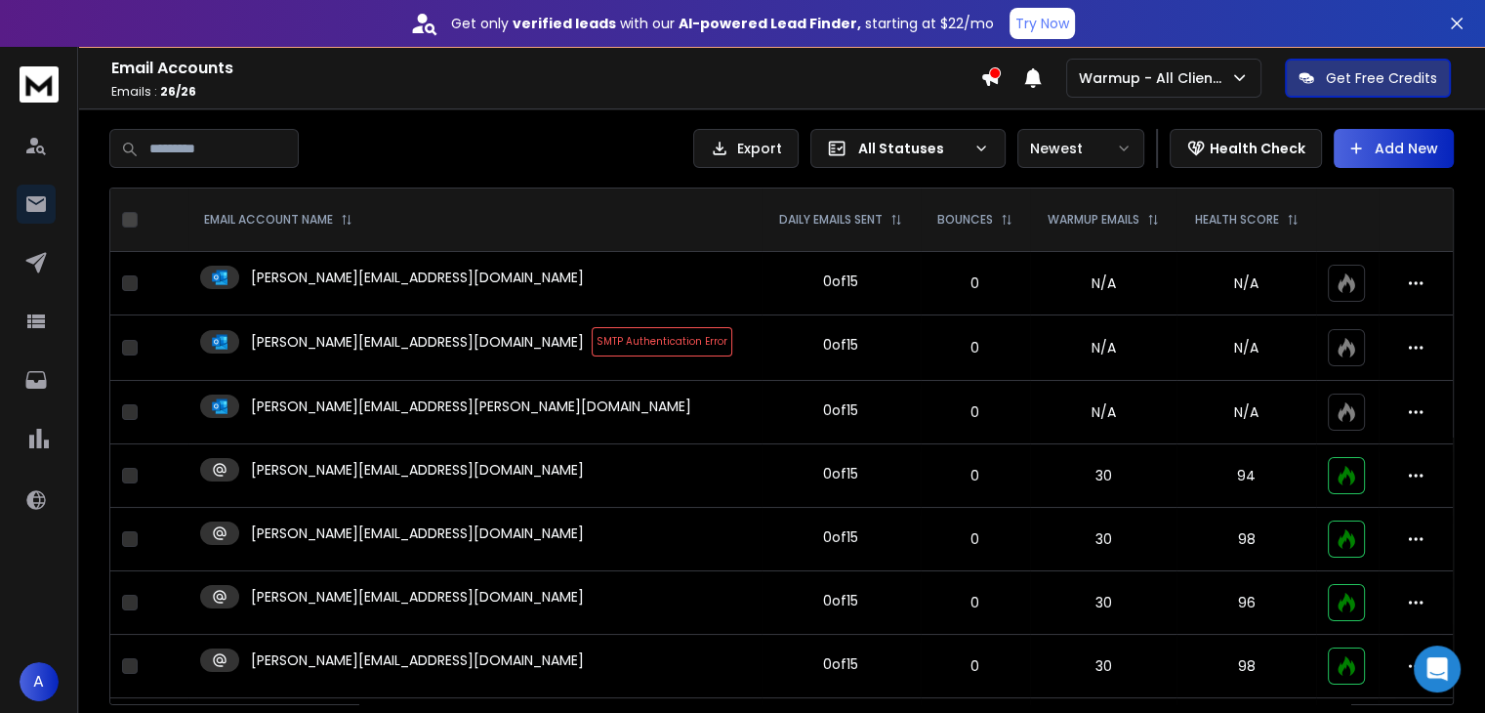
click at [762, 330] on td "0 of 15" at bounding box center [841, 340] width 159 height 51
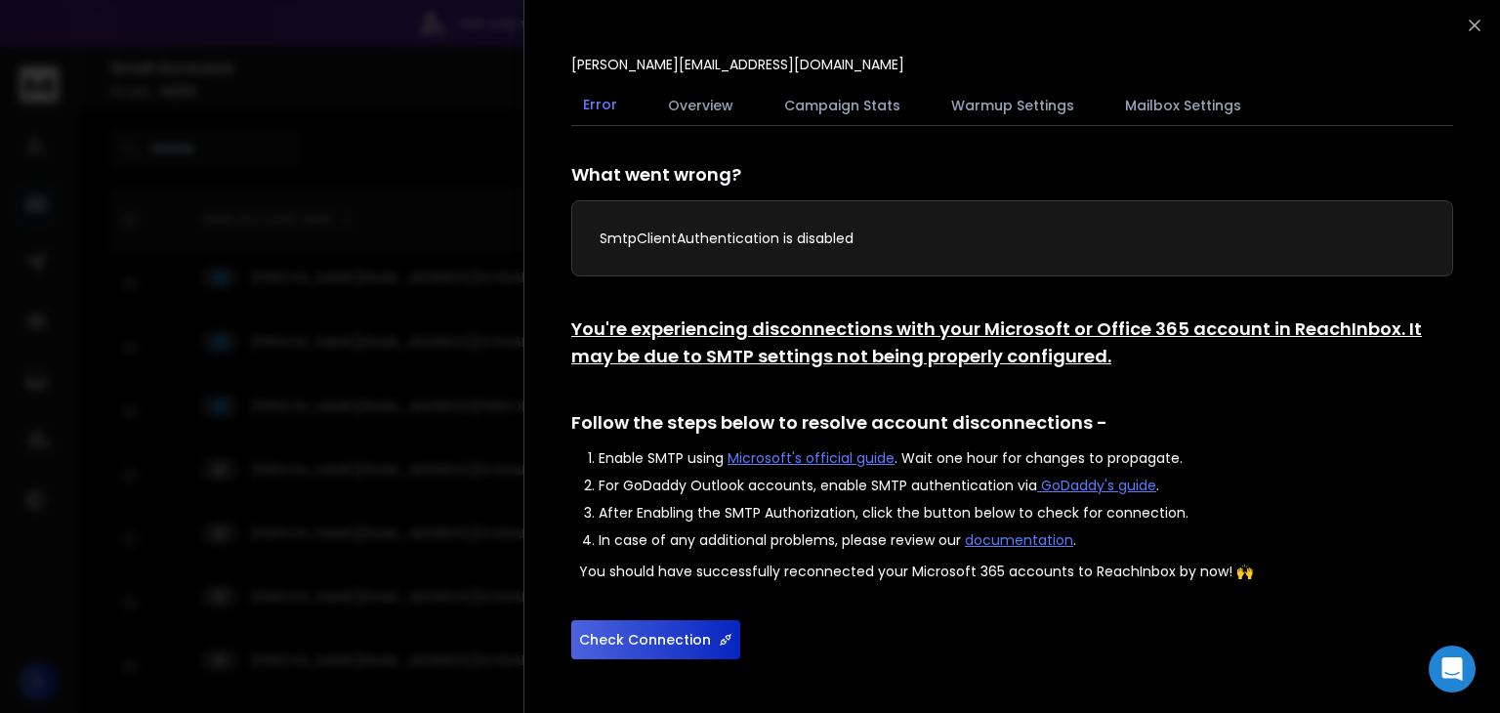
click at [669, 634] on button "Check Connection" at bounding box center [655, 639] width 169 height 39
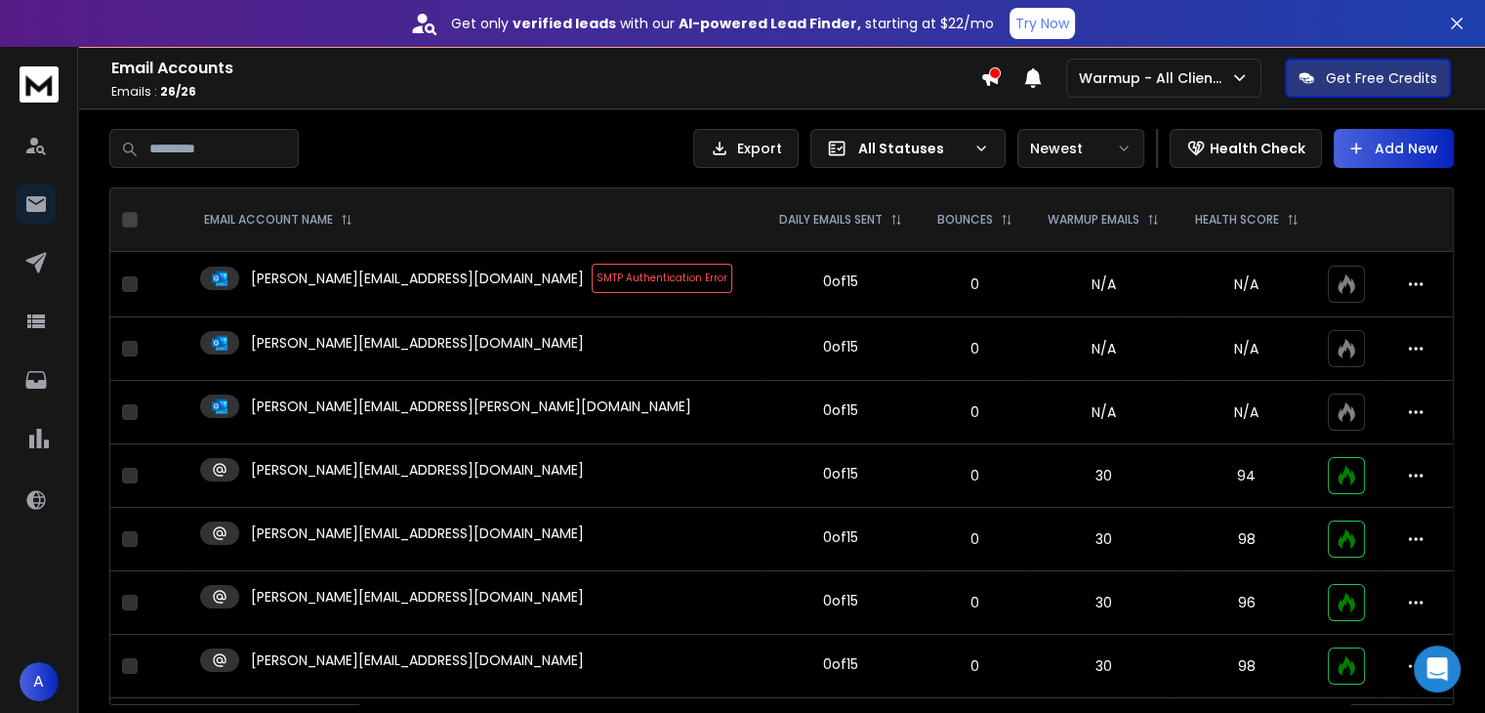
click at [1255, 168] on div "Export All Statuses Newest Health Check Add New EMAIL ACCOUNT NAME DAILY EMAILS…" at bounding box center [781, 417] width 1344 height 576
click at [1247, 149] on p "Health Check" at bounding box center [1258, 149] width 96 height 20
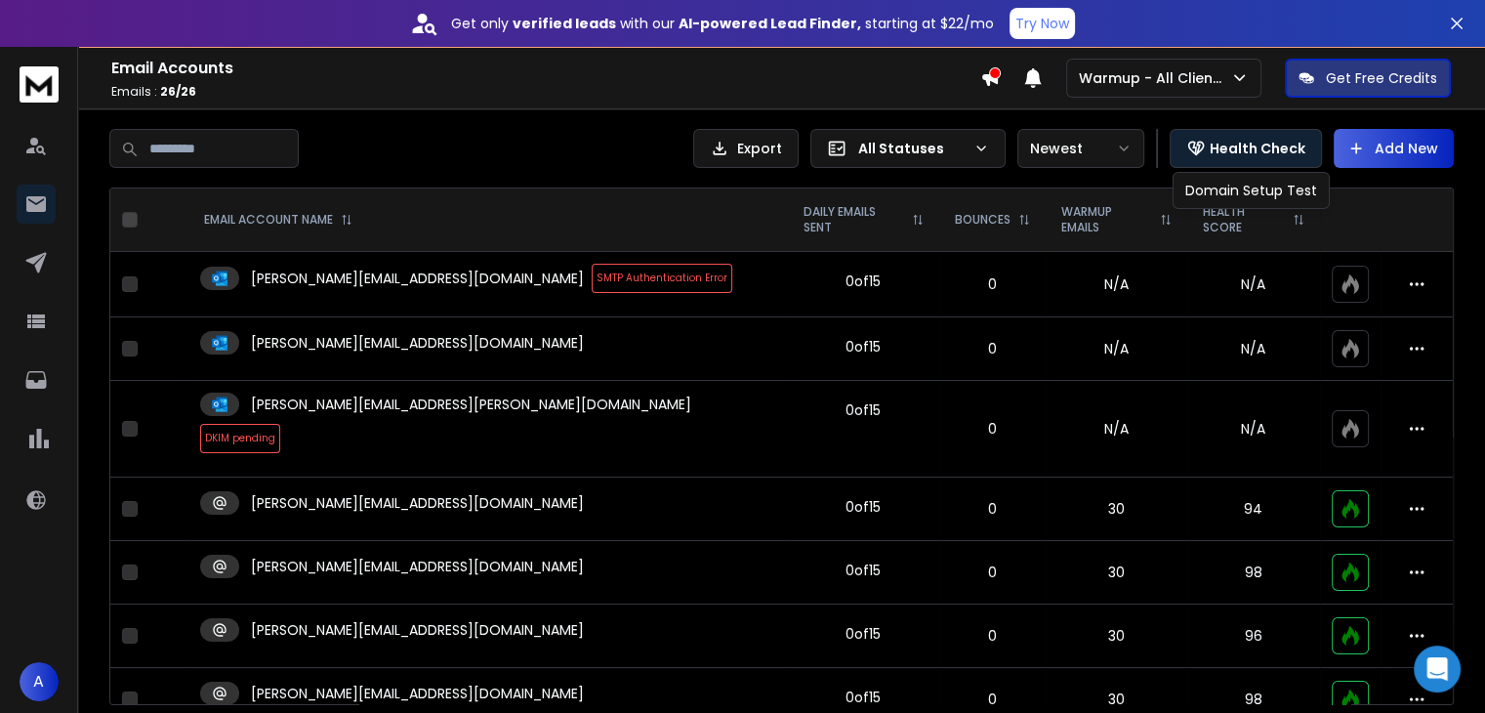
click at [1293, 149] on p "Health Check" at bounding box center [1258, 149] width 96 height 20
click at [1239, 158] on button "Health Check" at bounding box center [1246, 148] width 152 height 39
click at [1408, 280] on icon at bounding box center [1417, 284] width 18 height 18
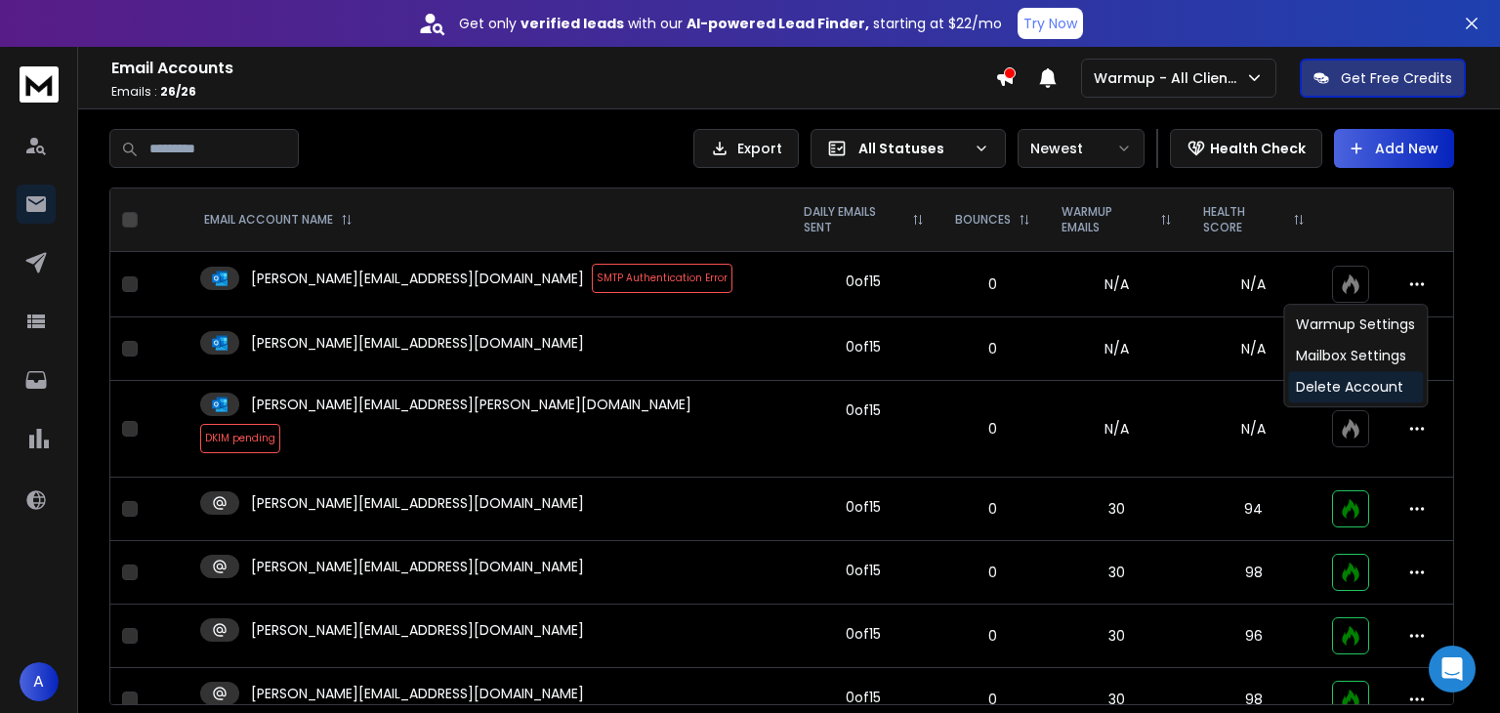
click at [1340, 382] on div "Delete Account" at bounding box center [1355, 386] width 135 height 31
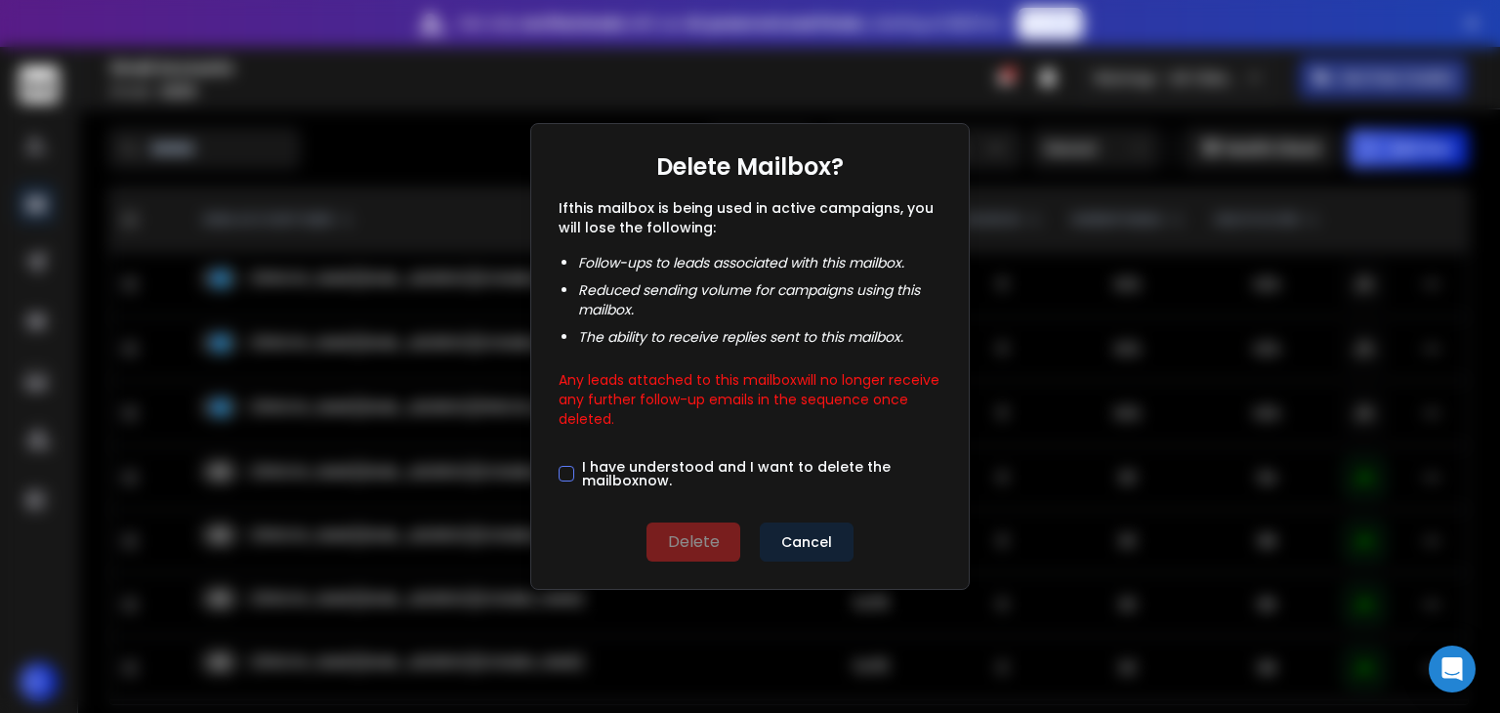
click at [639, 477] on label "I have understood and I want to delete the mailbox now." at bounding box center [761, 473] width 359 height 27
click at [574, 477] on button "I have understood and I want to delete the mailbox now." at bounding box center [566, 474] width 16 height 16
click at [675, 537] on button "Delete" at bounding box center [693, 541] width 94 height 39
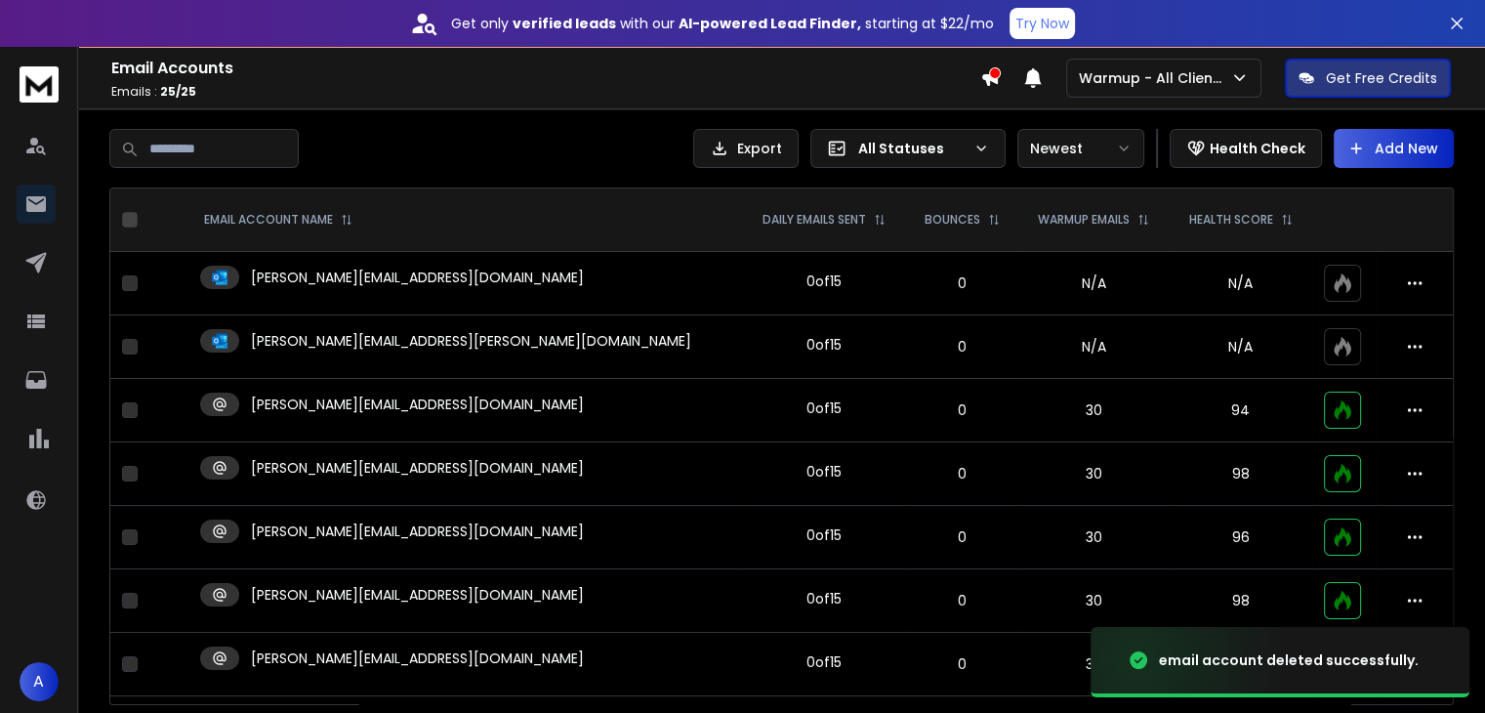
click at [1406, 279] on icon at bounding box center [1415, 283] width 18 height 18
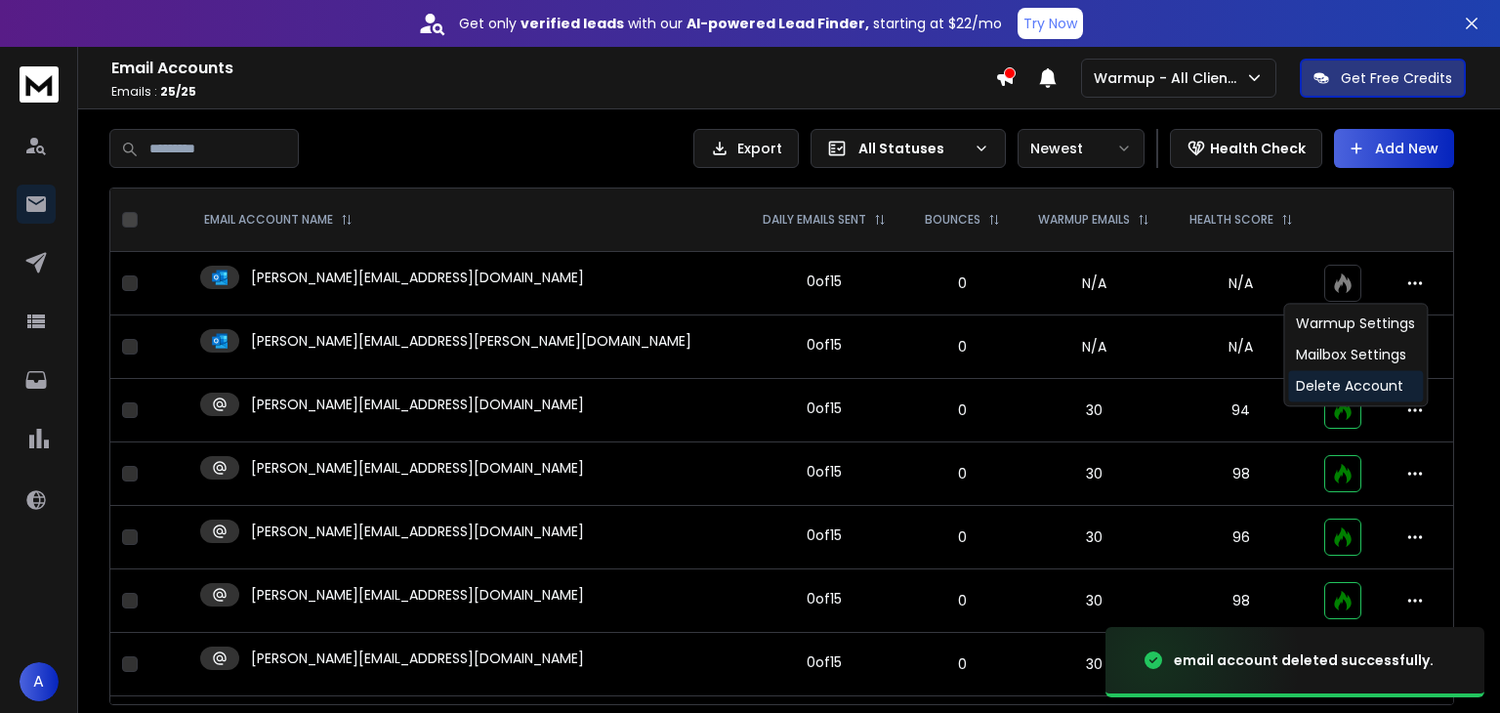
click at [1377, 384] on div "Delete Account" at bounding box center [1355, 385] width 135 height 31
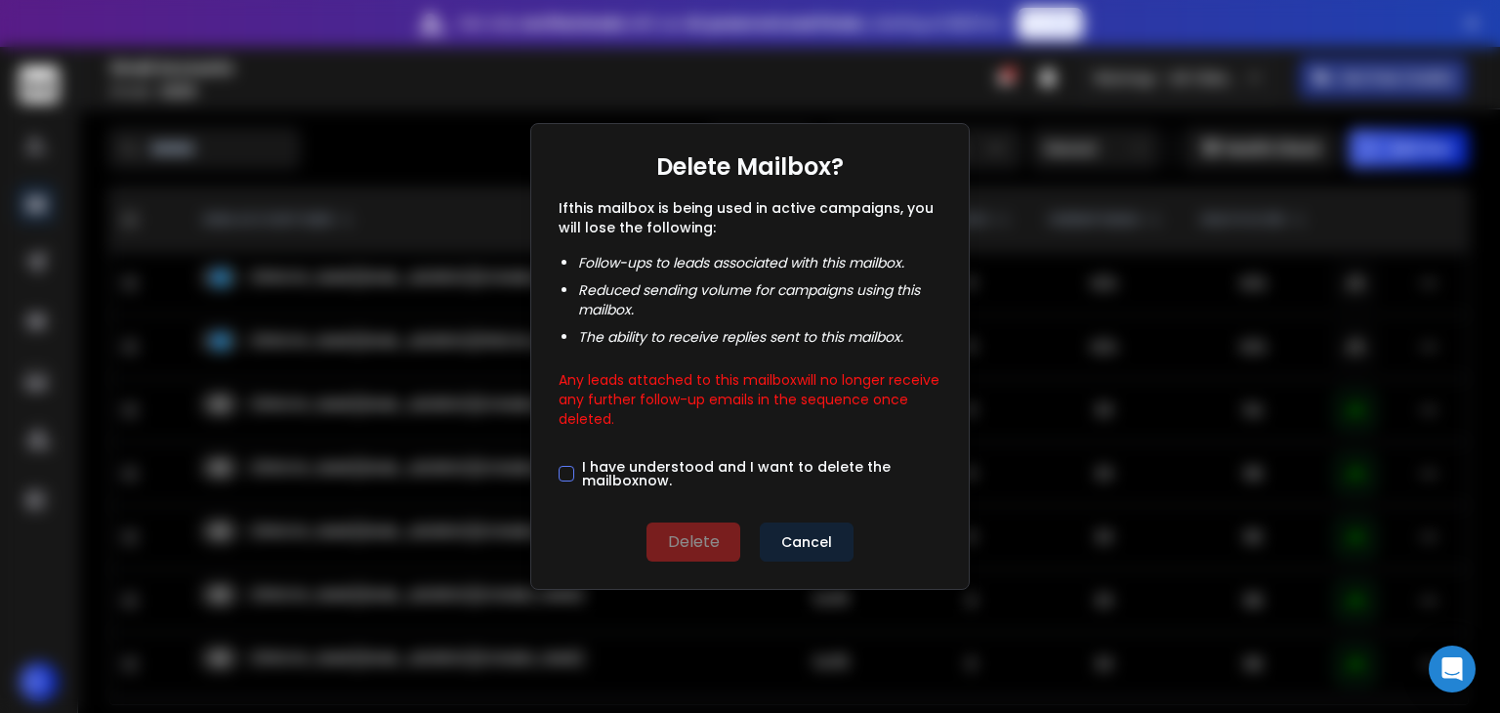
click at [808, 464] on label "I have understood and I want to delete the mailbox now." at bounding box center [761, 473] width 359 height 27
click at [574, 466] on button "I have understood and I want to delete the mailbox now." at bounding box center [566, 474] width 16 height 16
click at [694, 548] on button "Delete" at bounding box center [693, 541] width 94 height 39
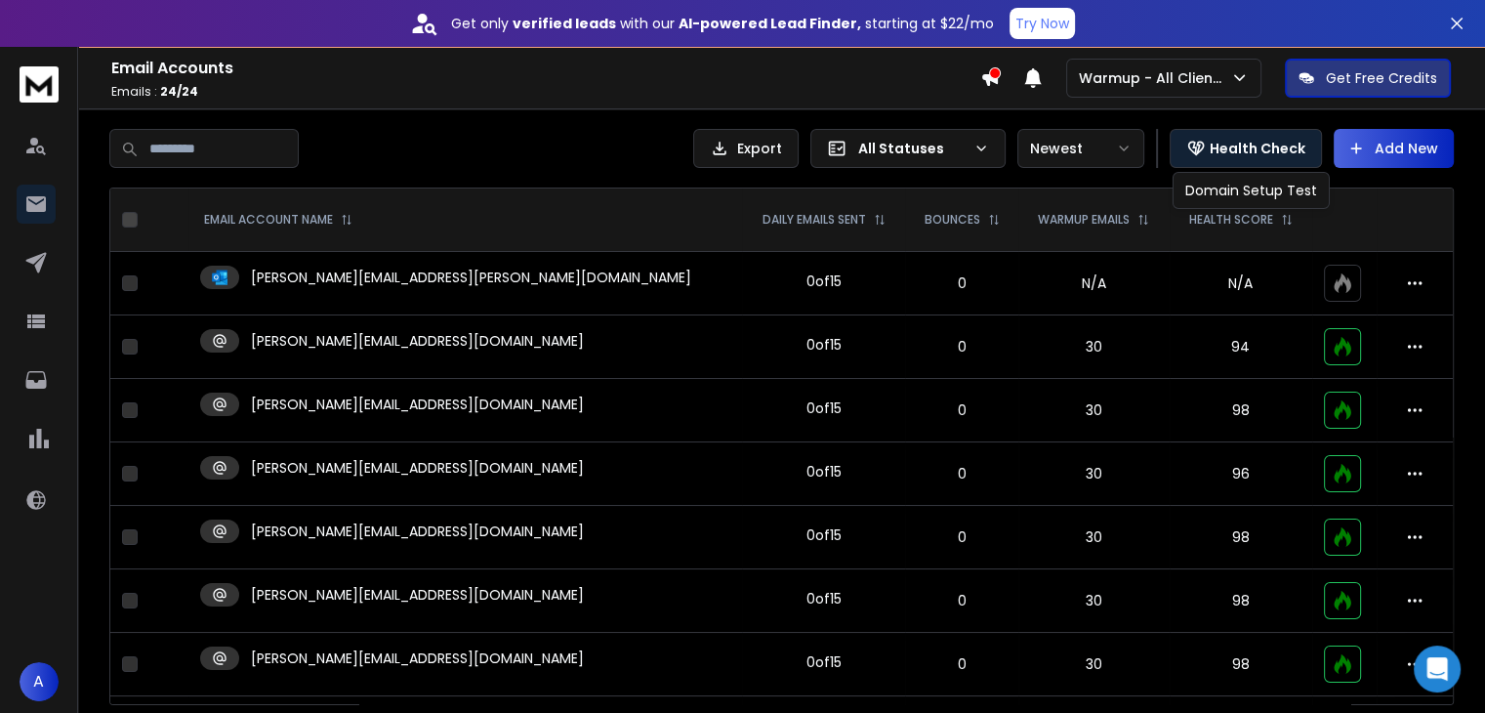
click at [1249, 139] on p "Health Check" at bounding box center [1258, 149] width 96 height 20
click at [1277, 148] on p "Health Check" at bounding box center [1258, 149] width 96 height 20
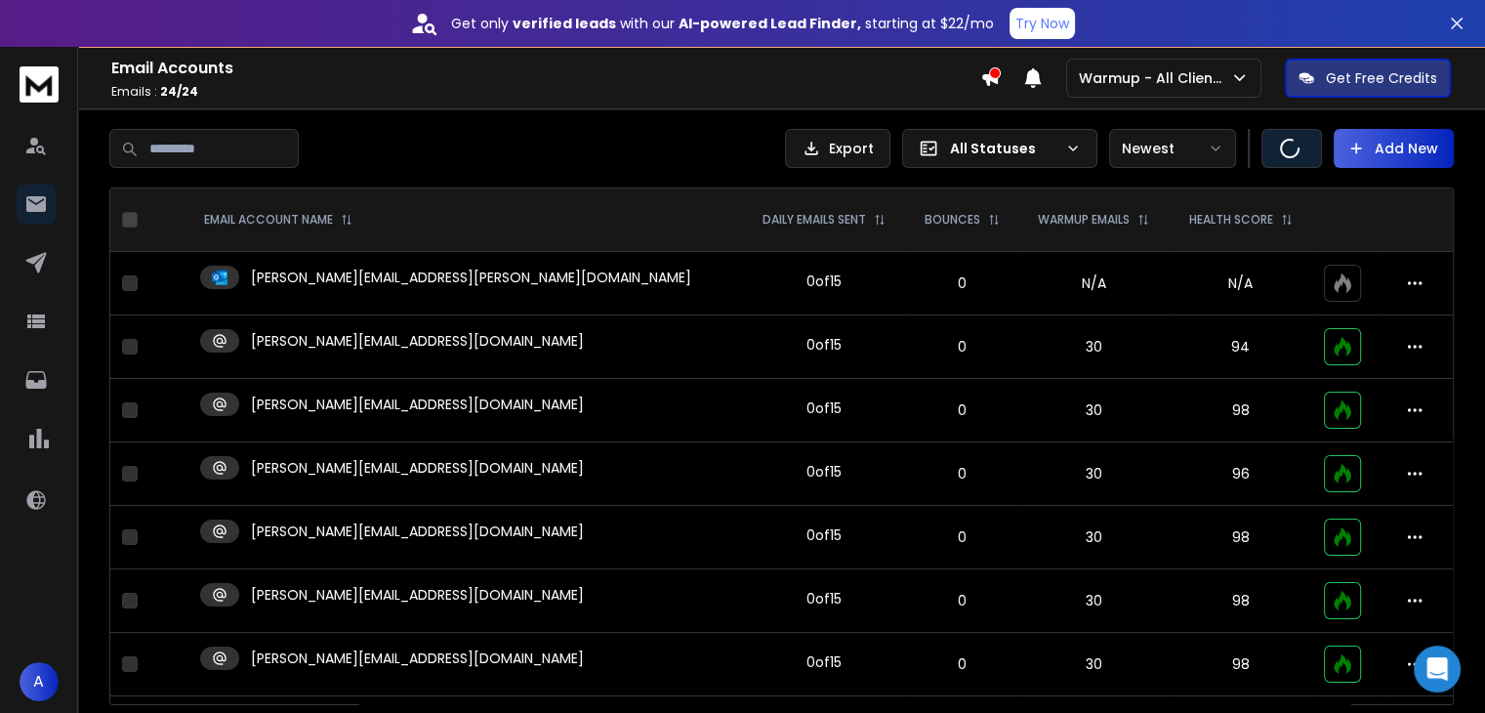
click at [570, 278] on div "[PERSON_NAME][EMAIL_ADDRESS][PERSON_NAME][DOMAIN_NAME]" at bounding box center [465, 277] width 530 height 23
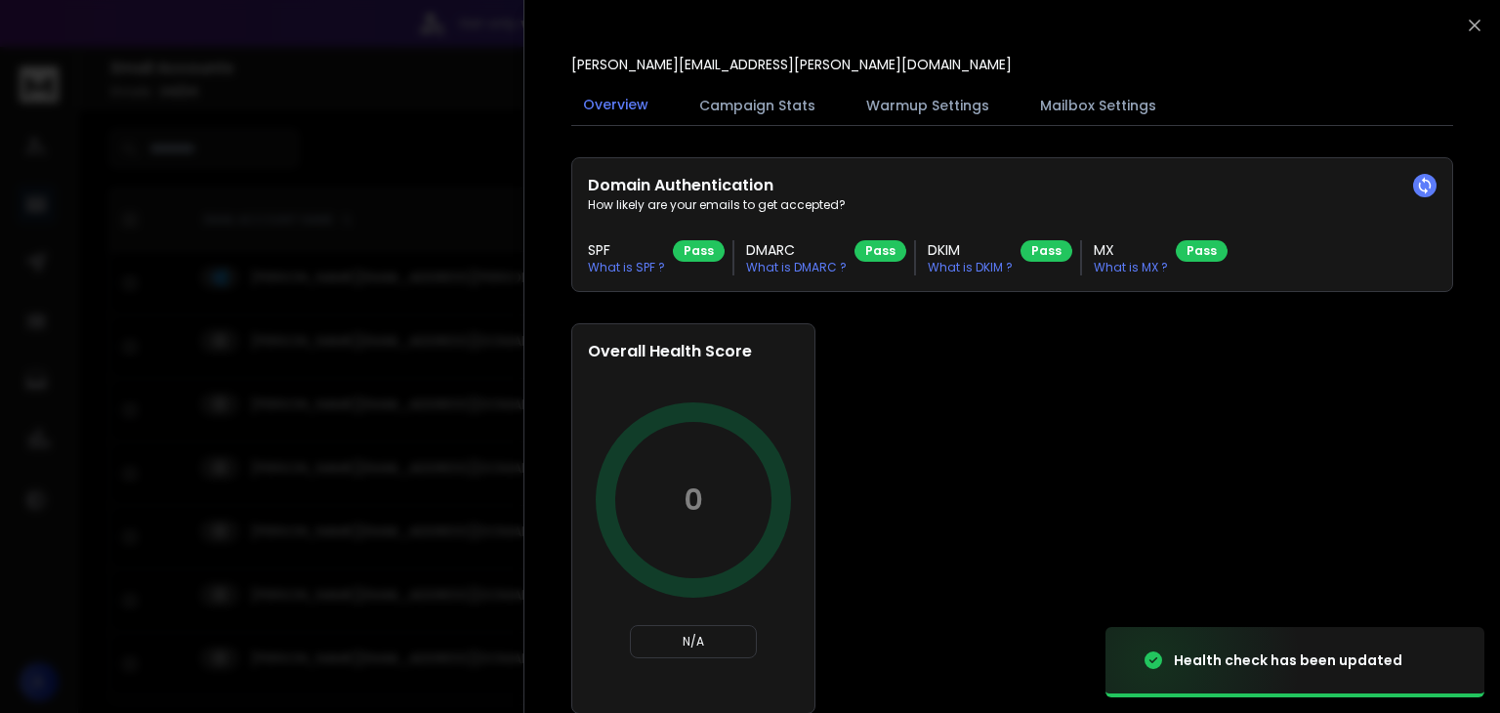
click at [227, 345] on div at bounding box center [750, 356] width 1500 height 713
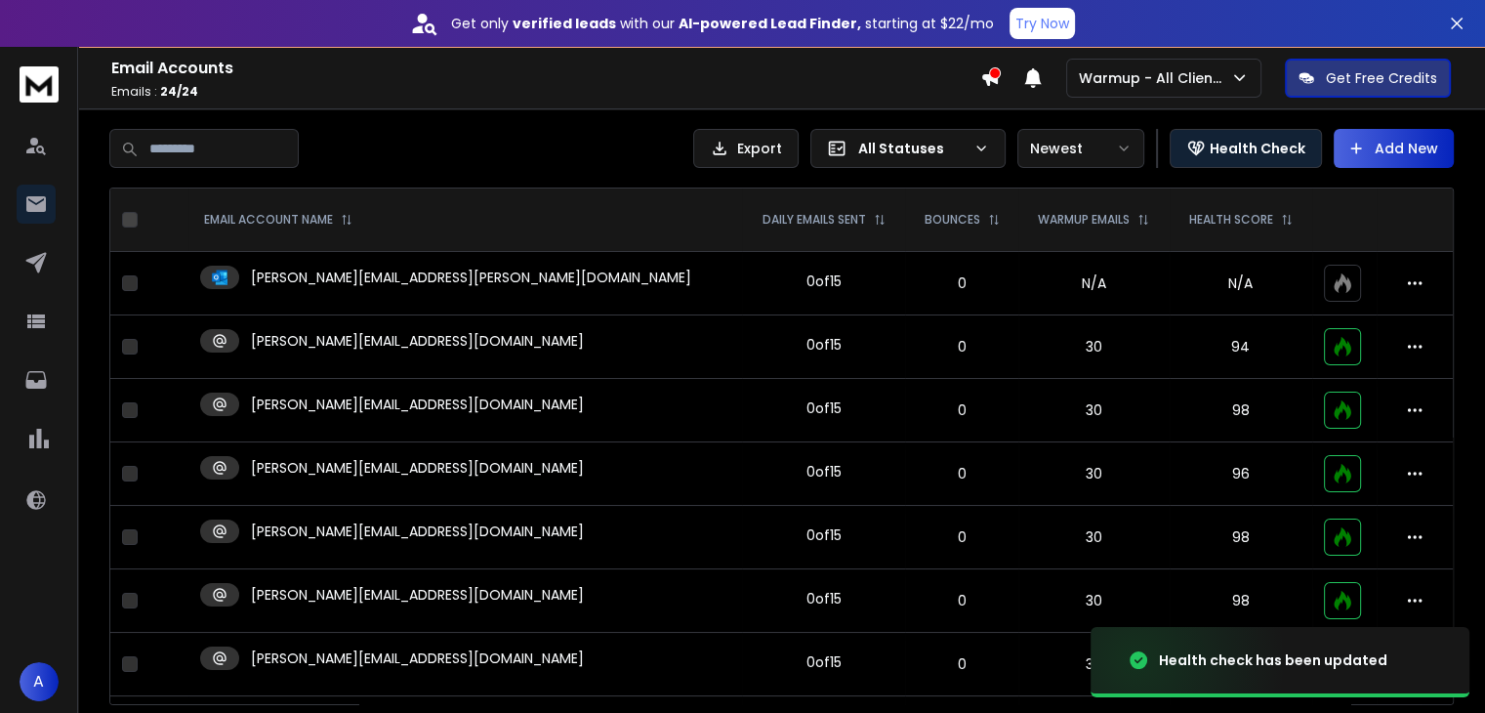
click at [1333, 276] on icon at bounding box center [1343, 283] width 20 height 20
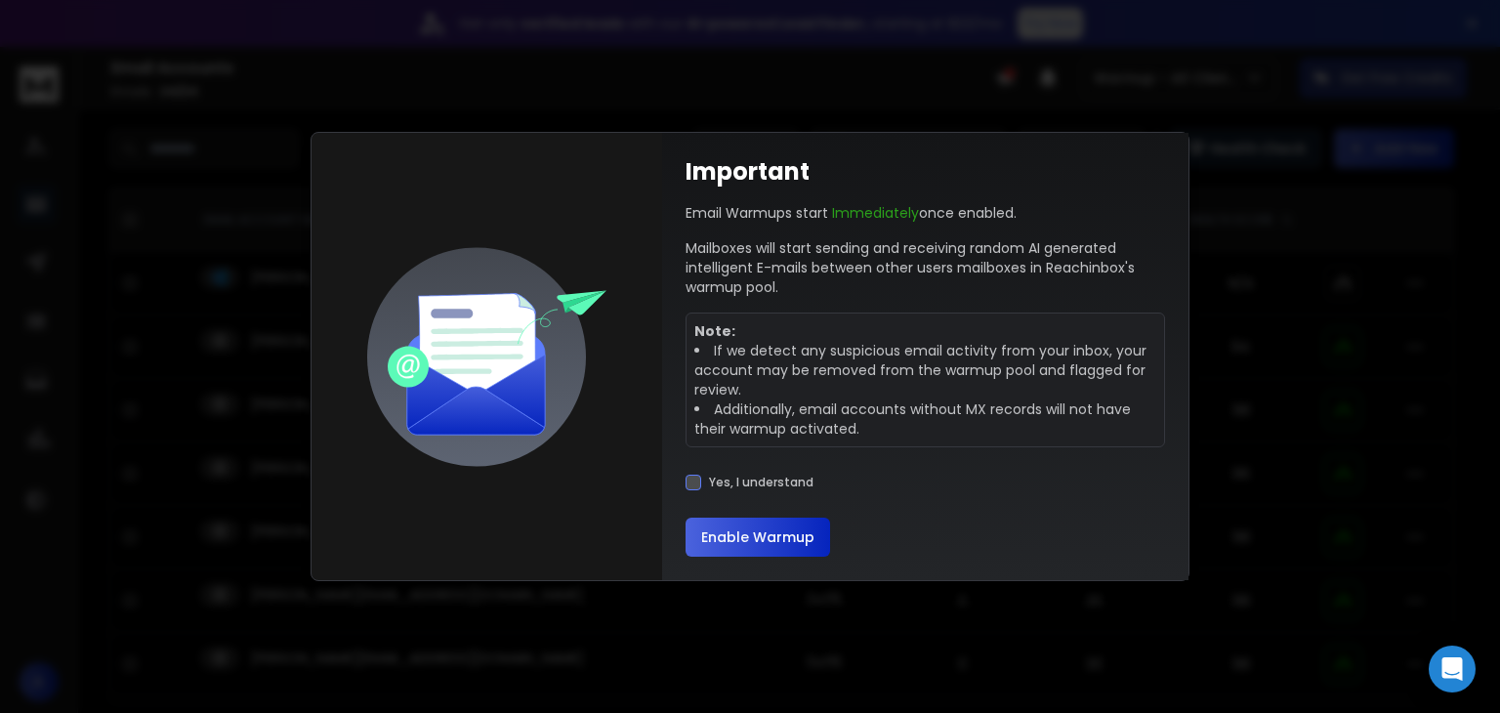
click at [680, 474] on div "Important Email Warmups start Immediately once enabled. Mailboxes will start se…" at bounding box center [925, 356] width 526 height 447
click at [691, 479] on button "Yes, I understand" at bounding box center [693, 482] width 16 height 16
click at [712, 528] on button "Enable Warmup" at bounding box center [757, 536] width 144 height 39
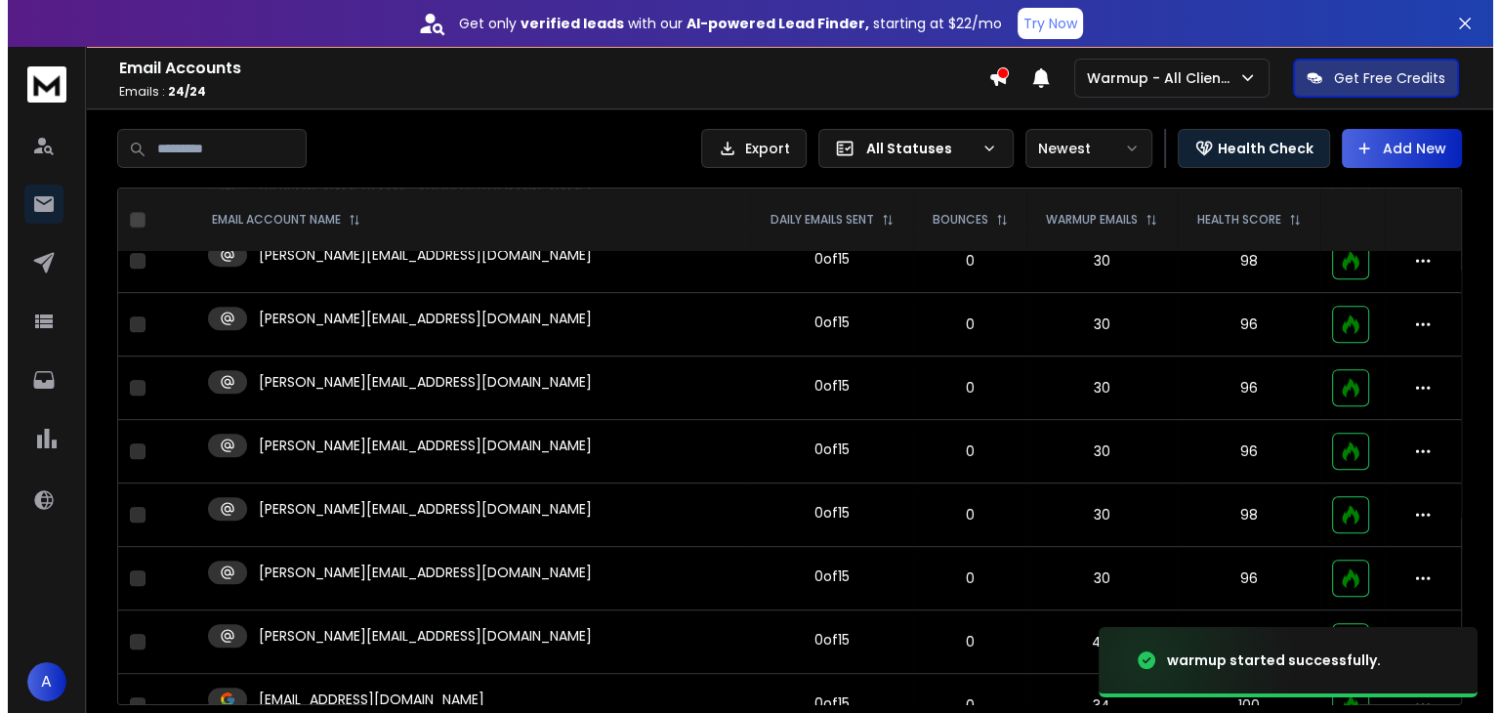
scroll to position [1081, 0]
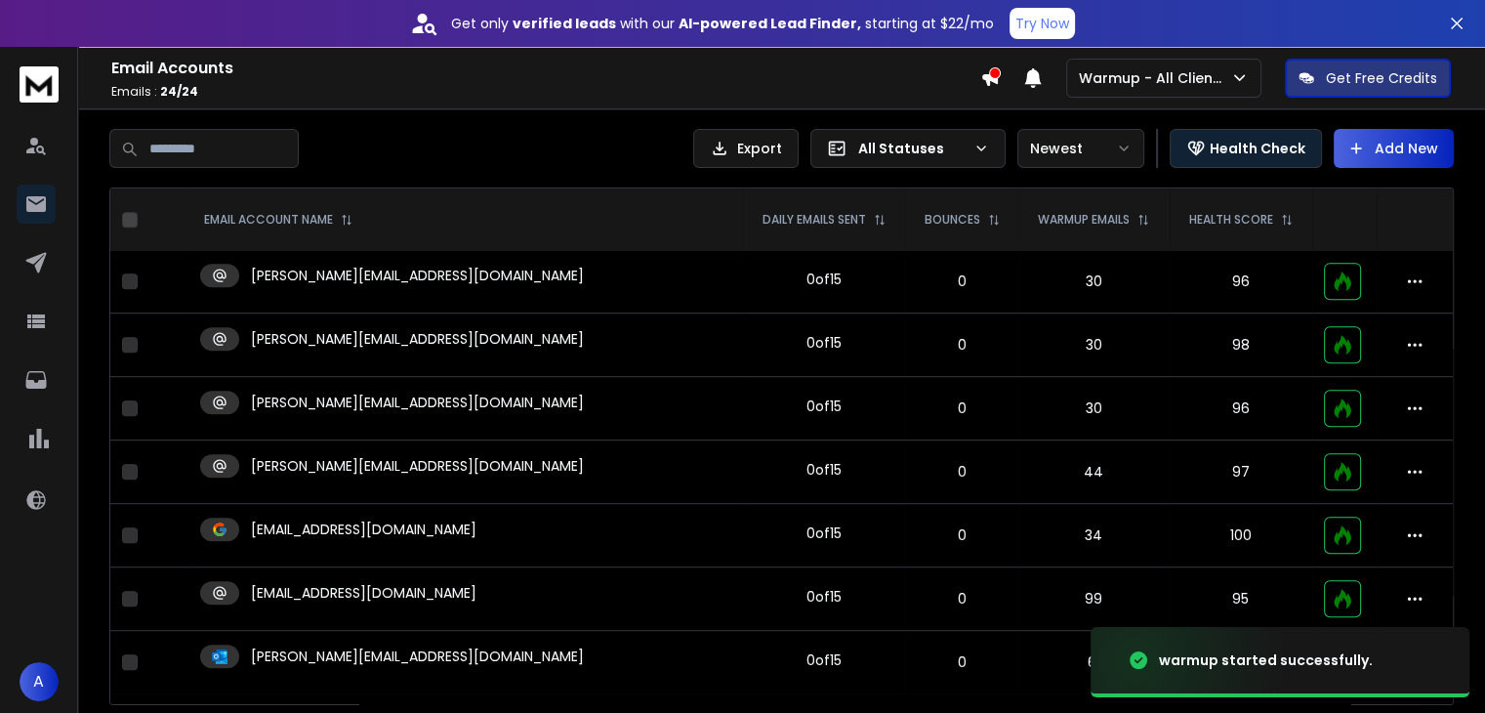
click at [922, 536] on td "0" at bounding box center [961, 535] width 113 height 63
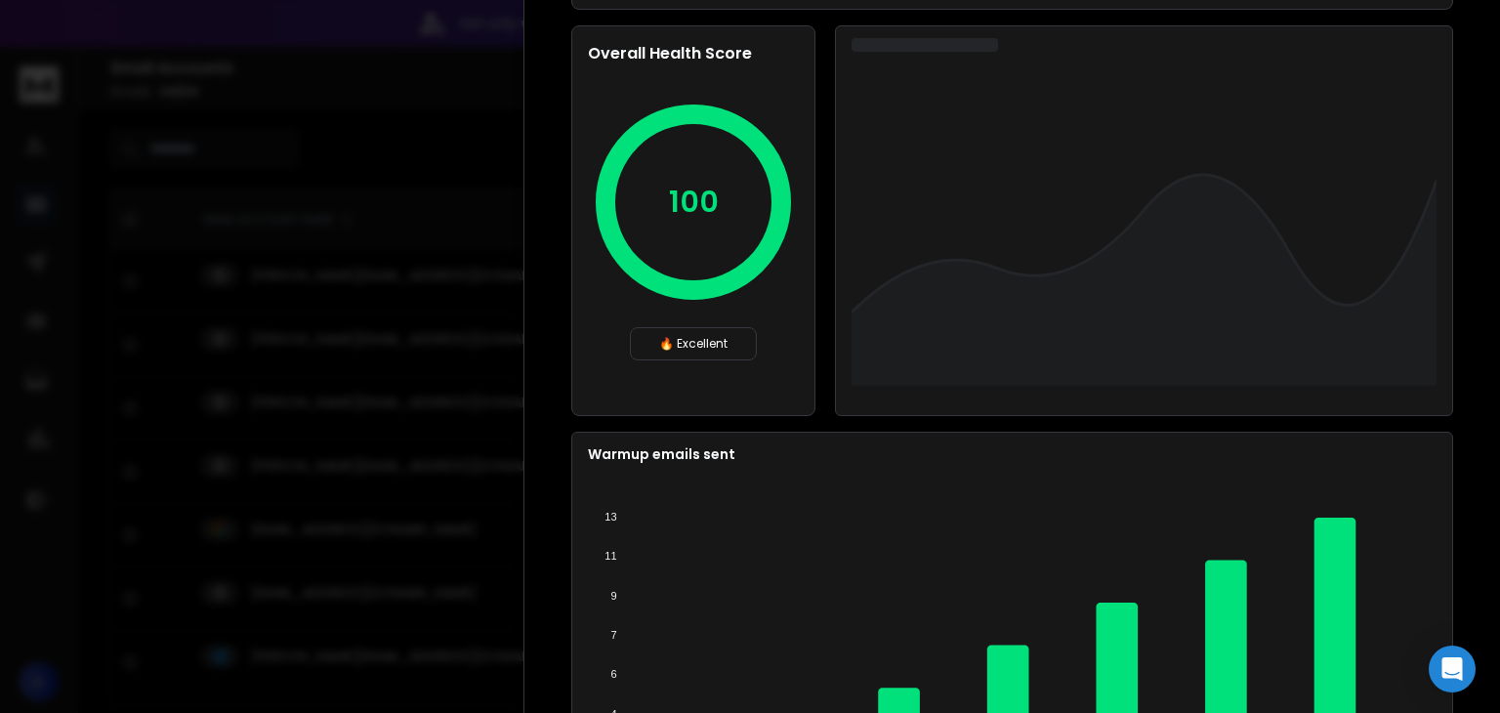
scroll to position [824, 0]
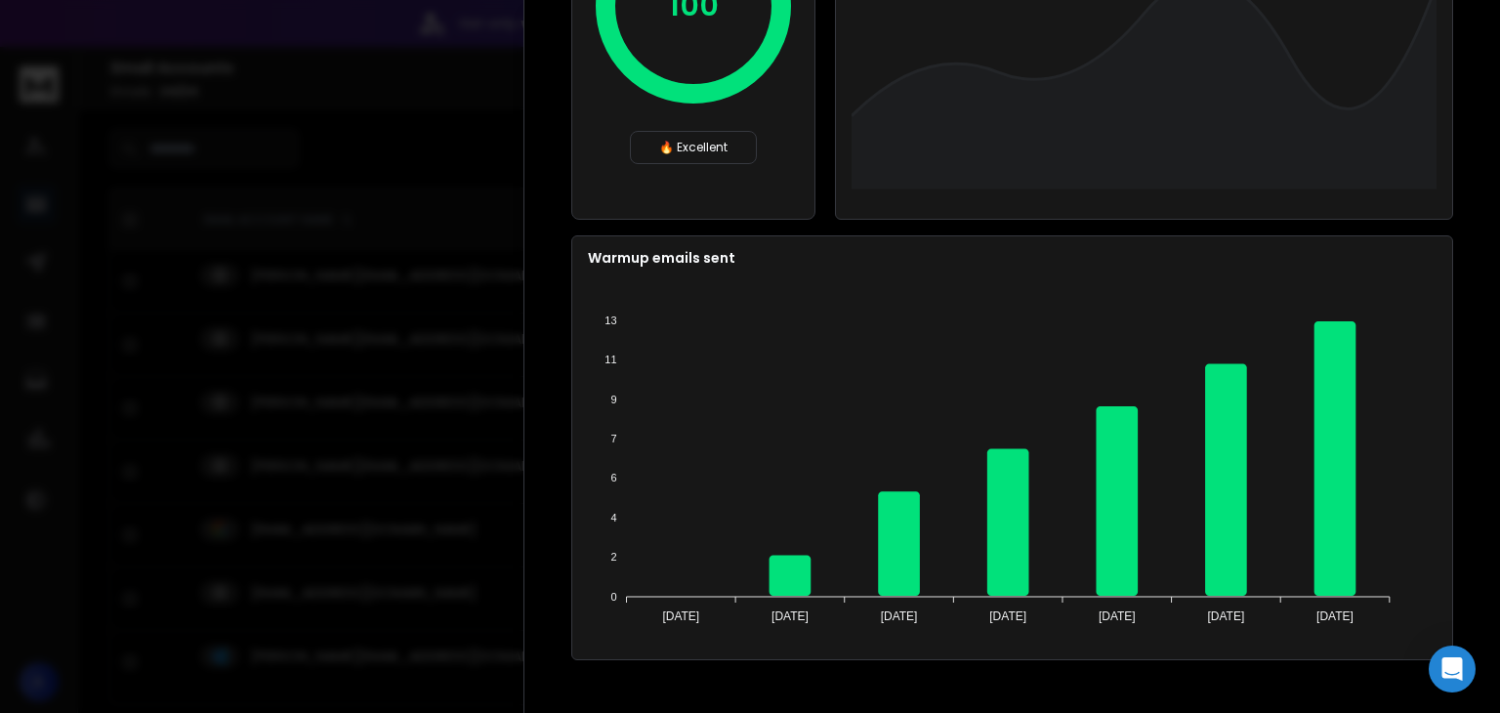
click at [131, 292] on div at bounding box center [750, 356] width 1500 height 713
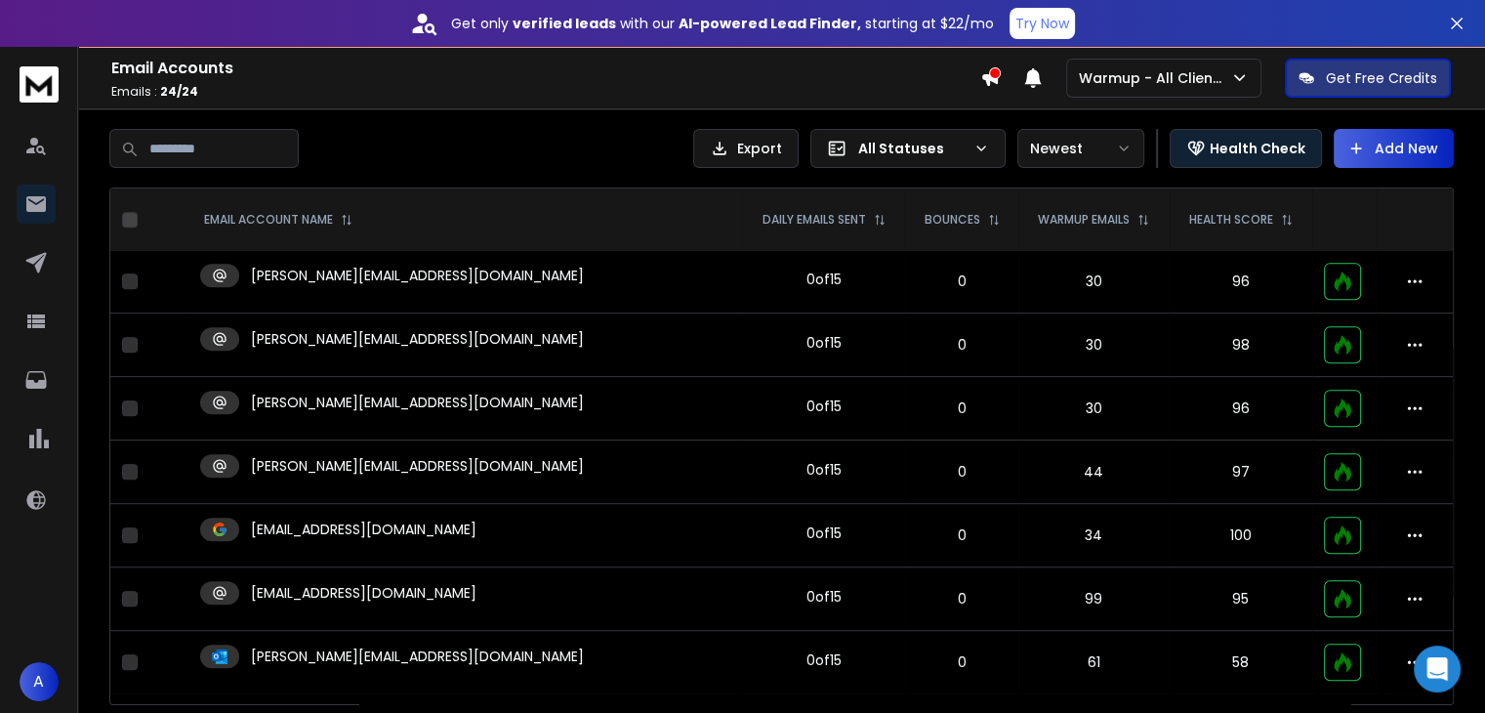
click at [1057, 408] on td "30" at bounding box center [1093, 408] width 151 height 63
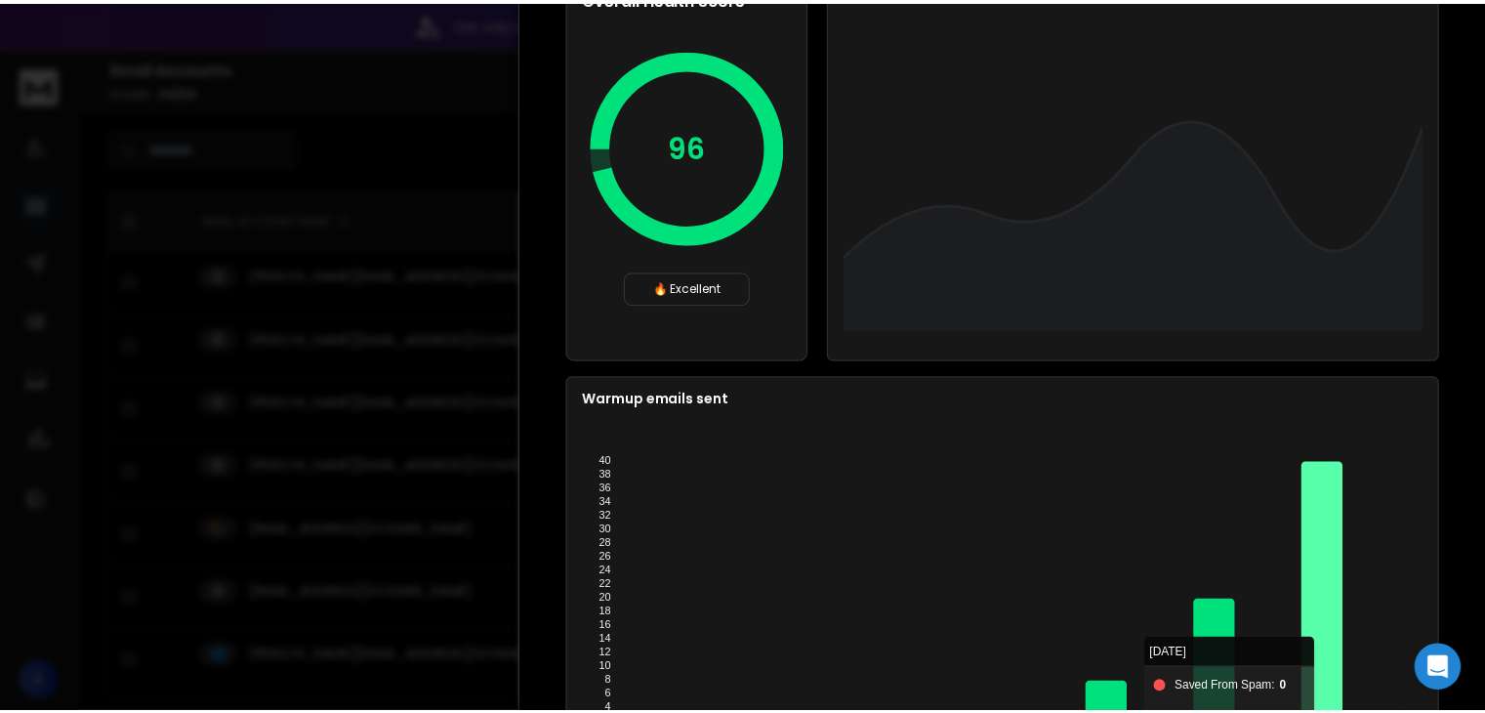
scroll to position [781, 0]
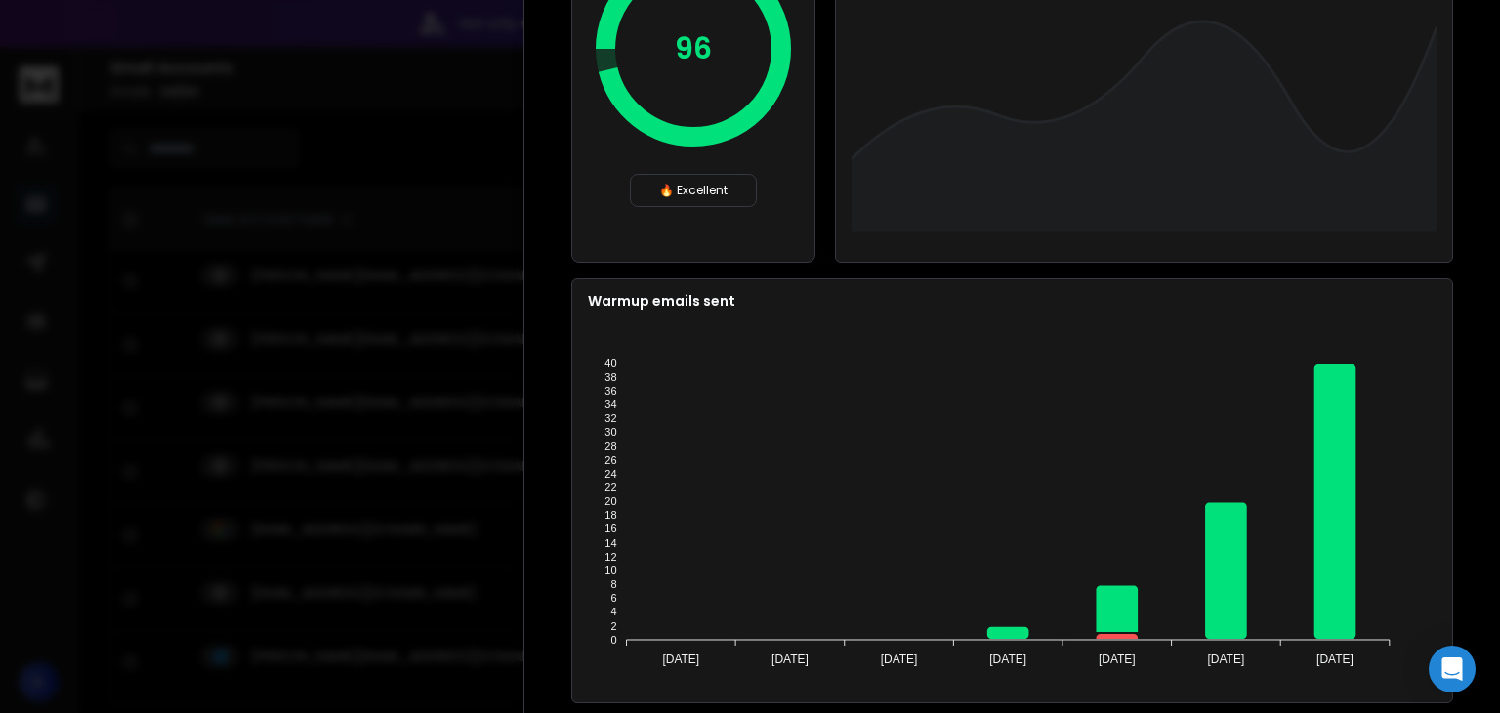
click at [68, 325] on div at bounding box center [750, 356] width 1500 height 713
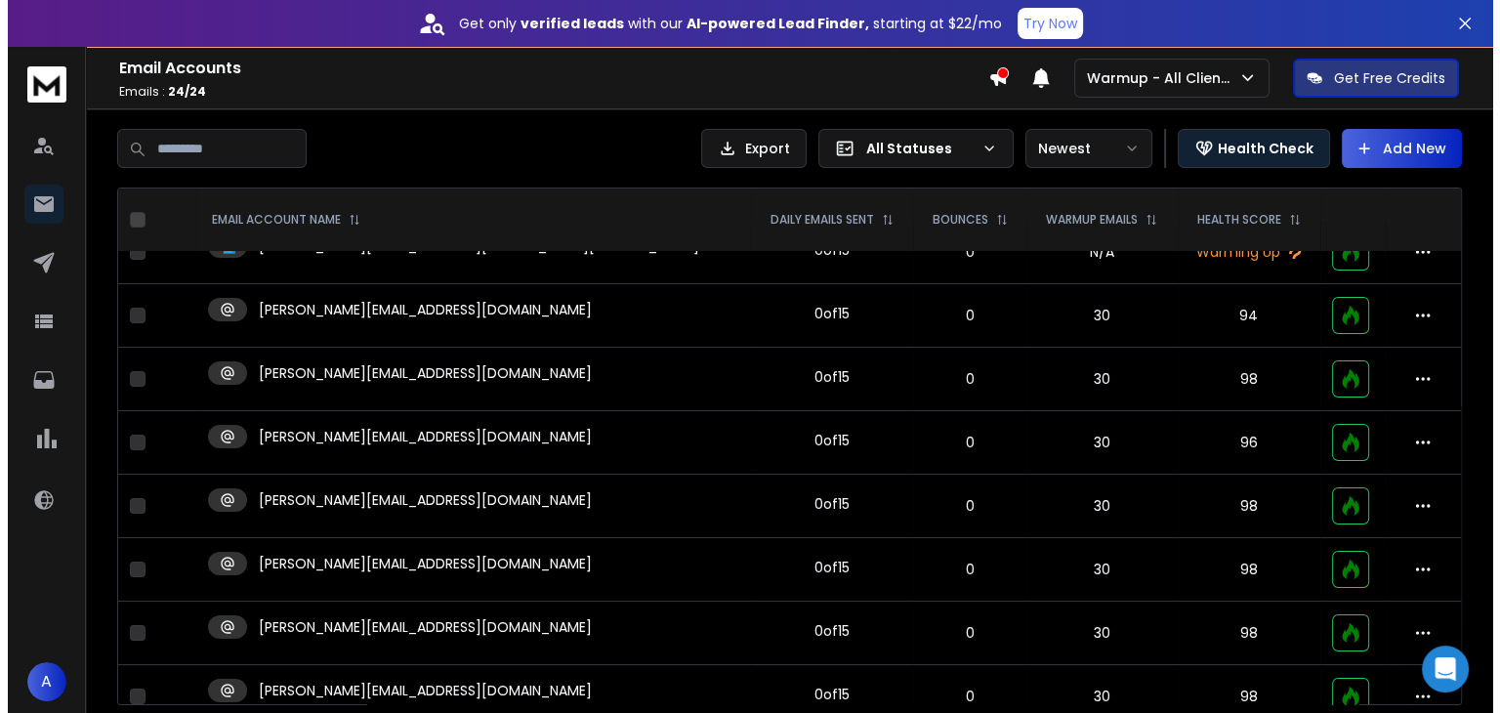
scroll to position [0, 0]
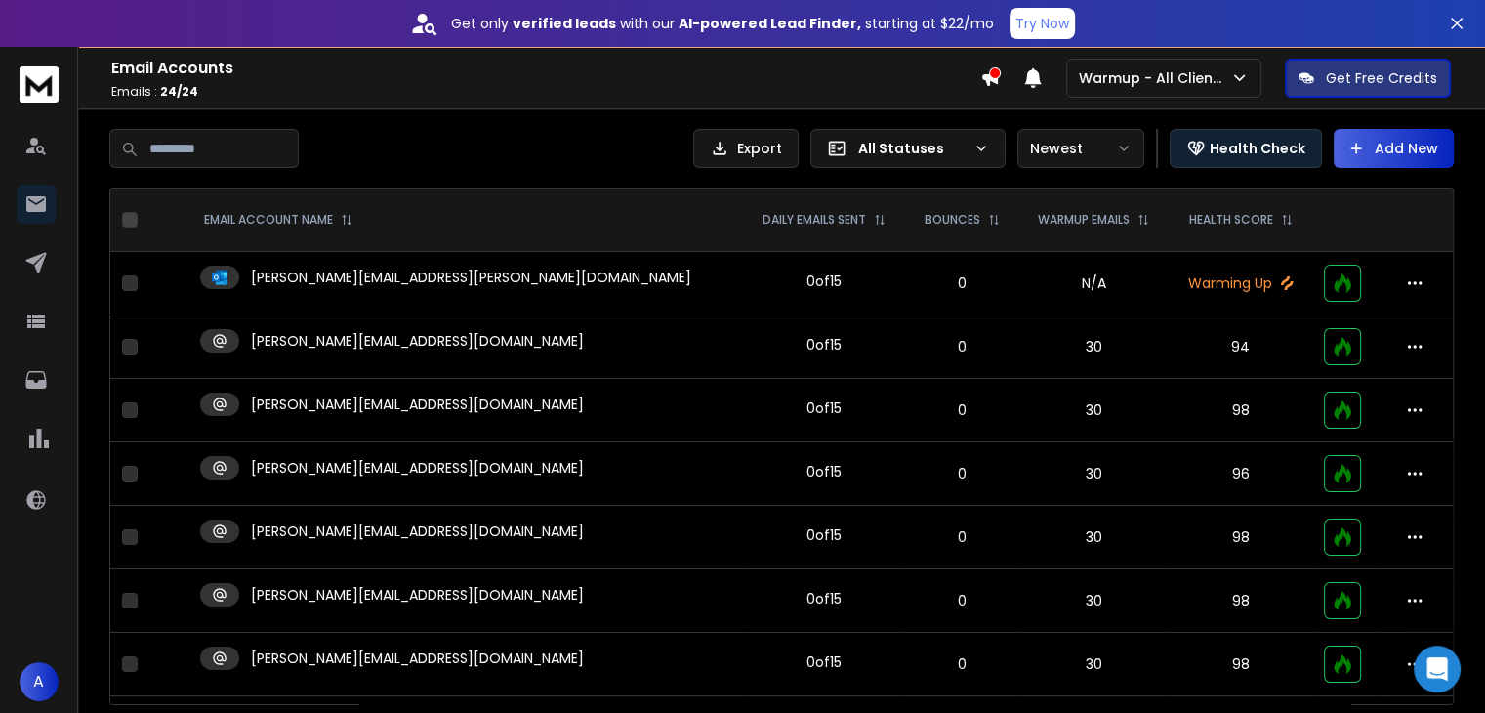
click at [766, 333] on td "0 of 15" at bounding box center [823, 340] width 163 height 51
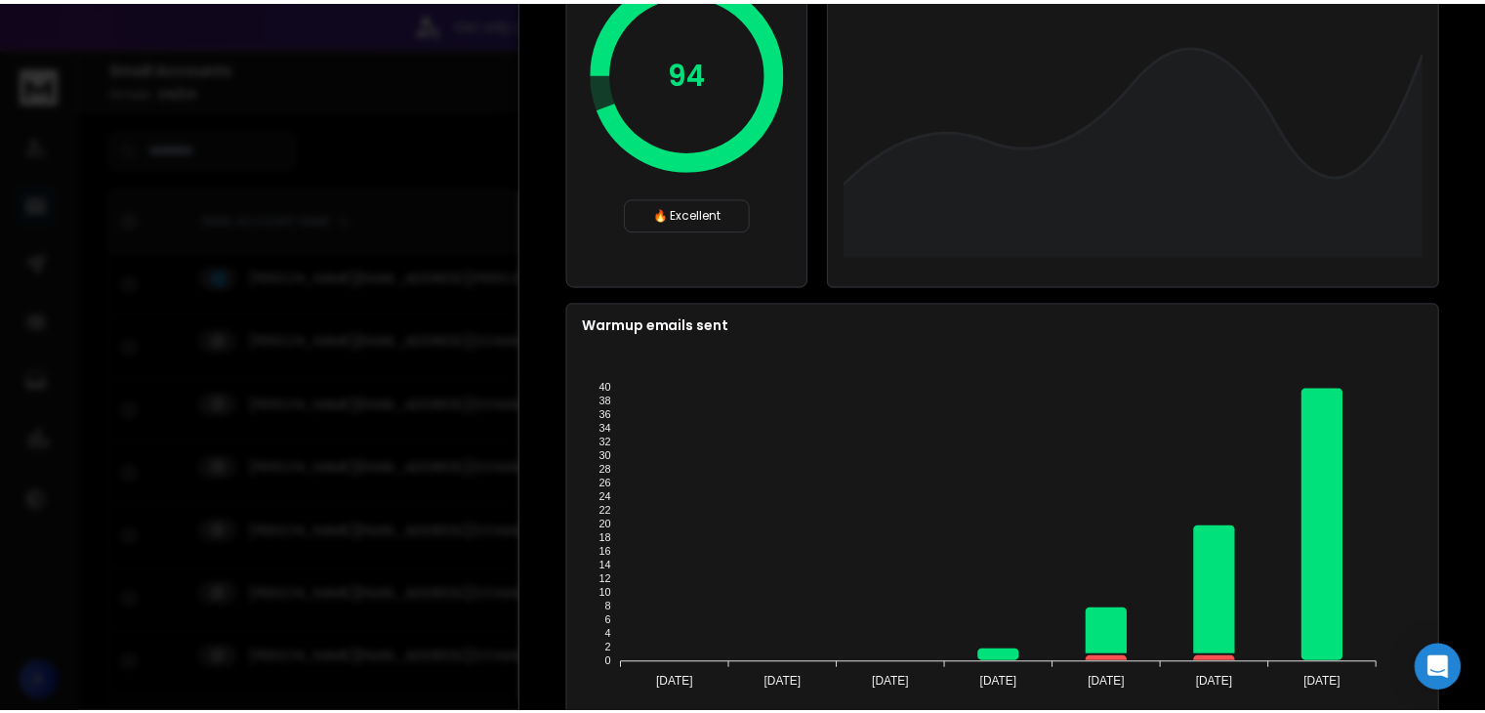
scroll to position [824, 0]
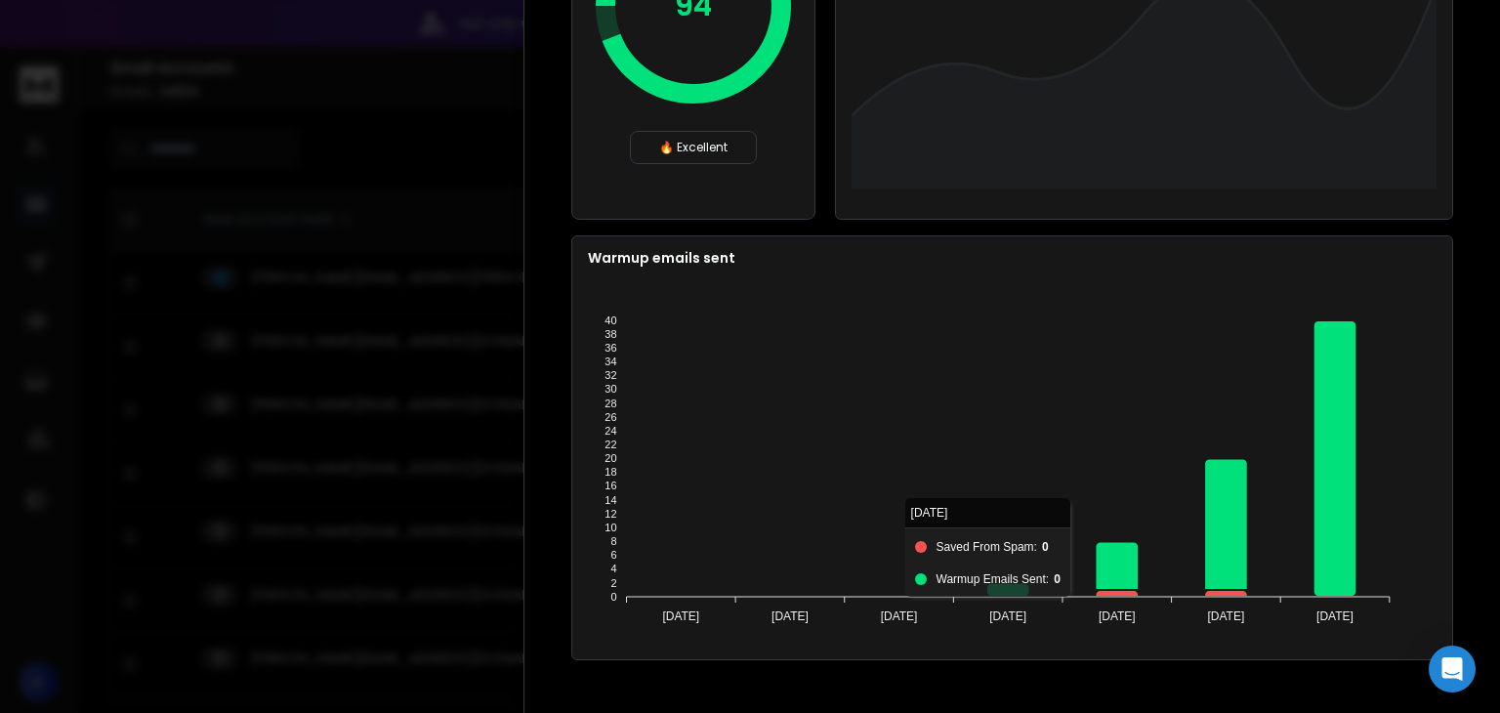
click at [276, 395] on div at bounding box center [750, 356] width 1500 height 713
